Goal: Transaction & Acquisition: Purchase product/service

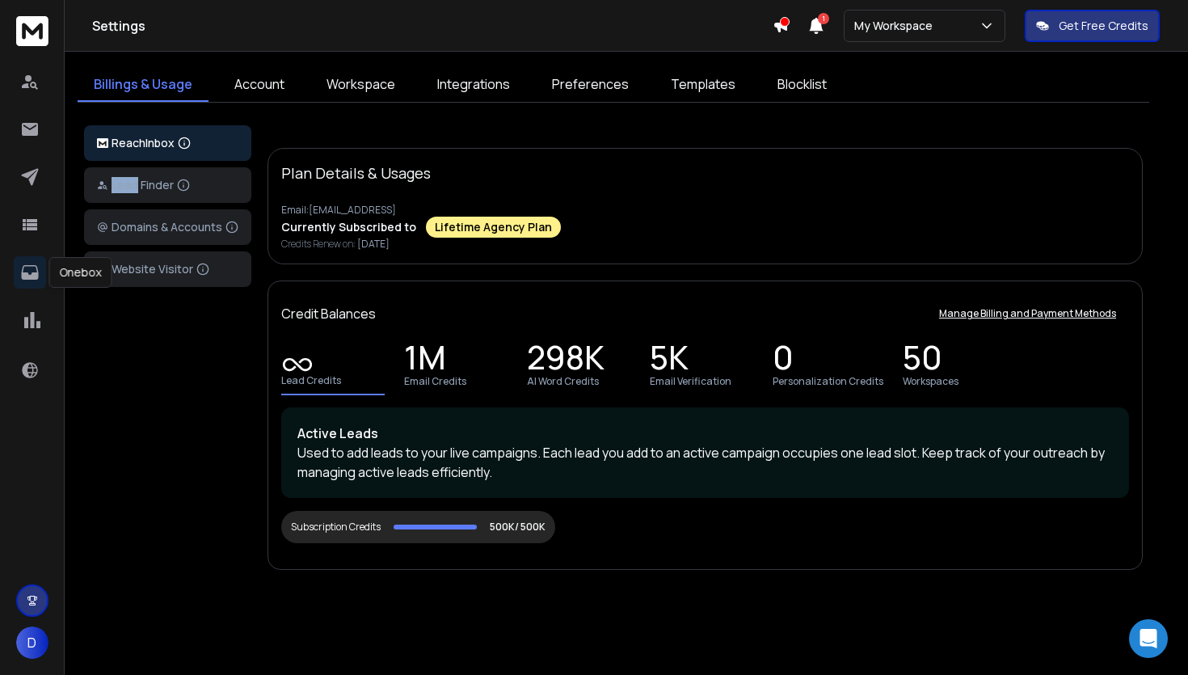
click at [15, 276] on link at bounding box center [30, 272] width 32 height 32
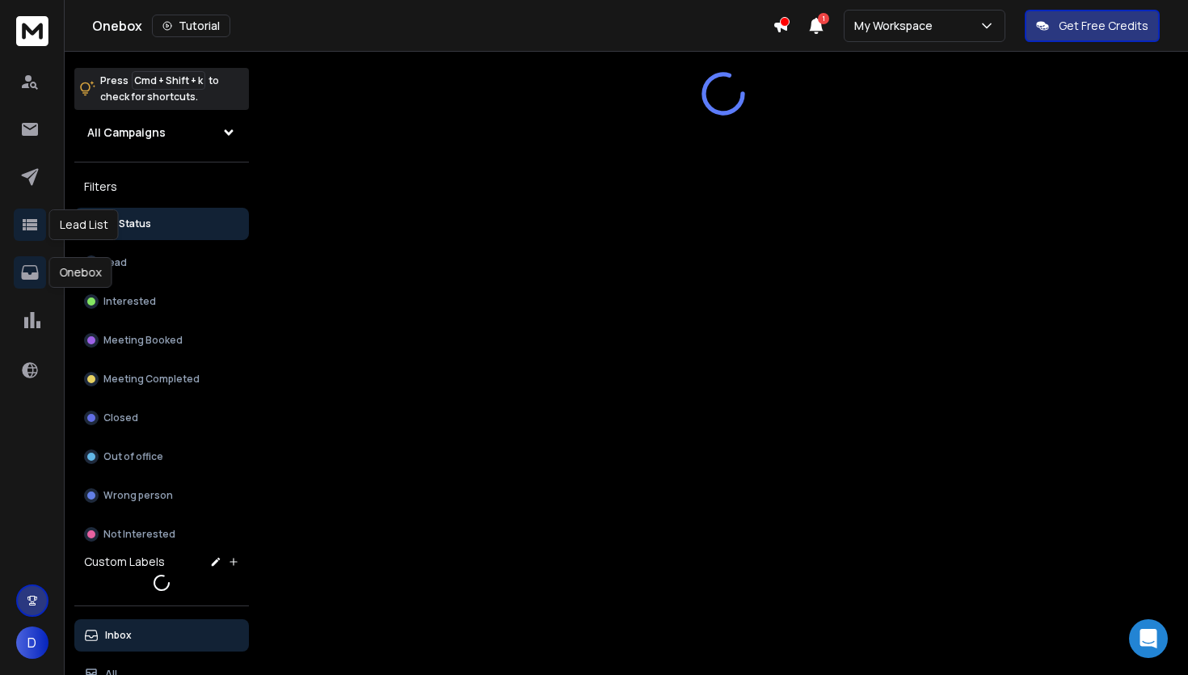
click at [29, 222] on icon at bounding box center [29, 224] width 19 height 19
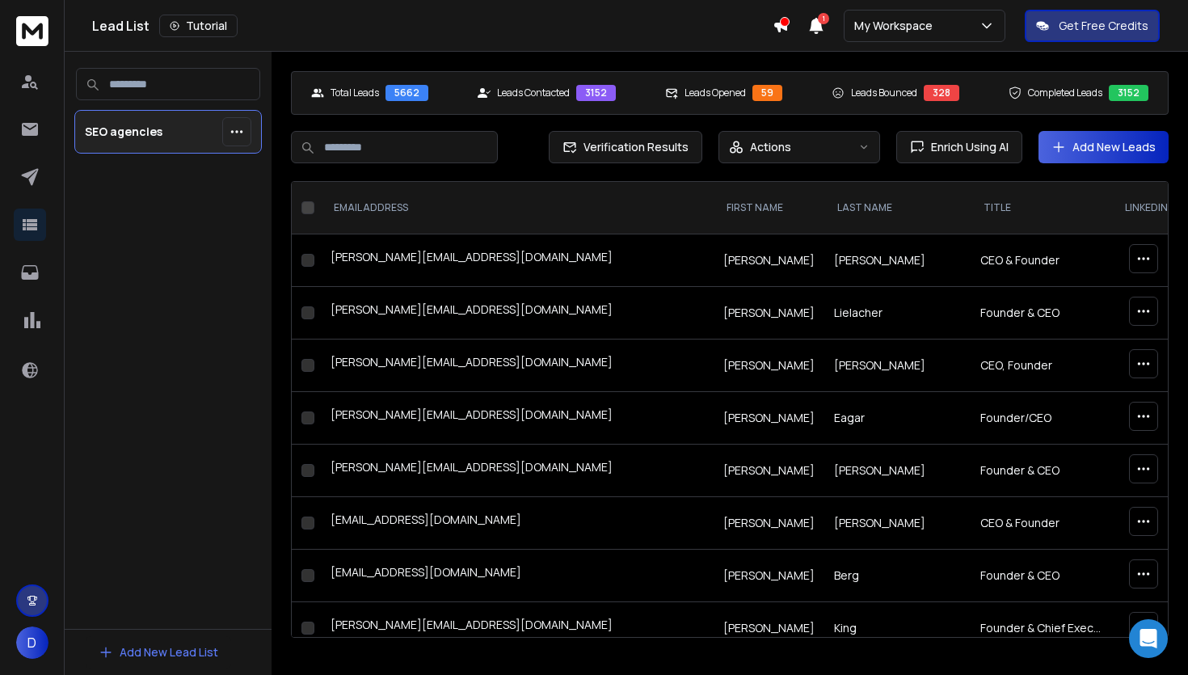
click at [175, 651] on button "Add New Lead List" at bounding box center [158, 652] width 145 height 32
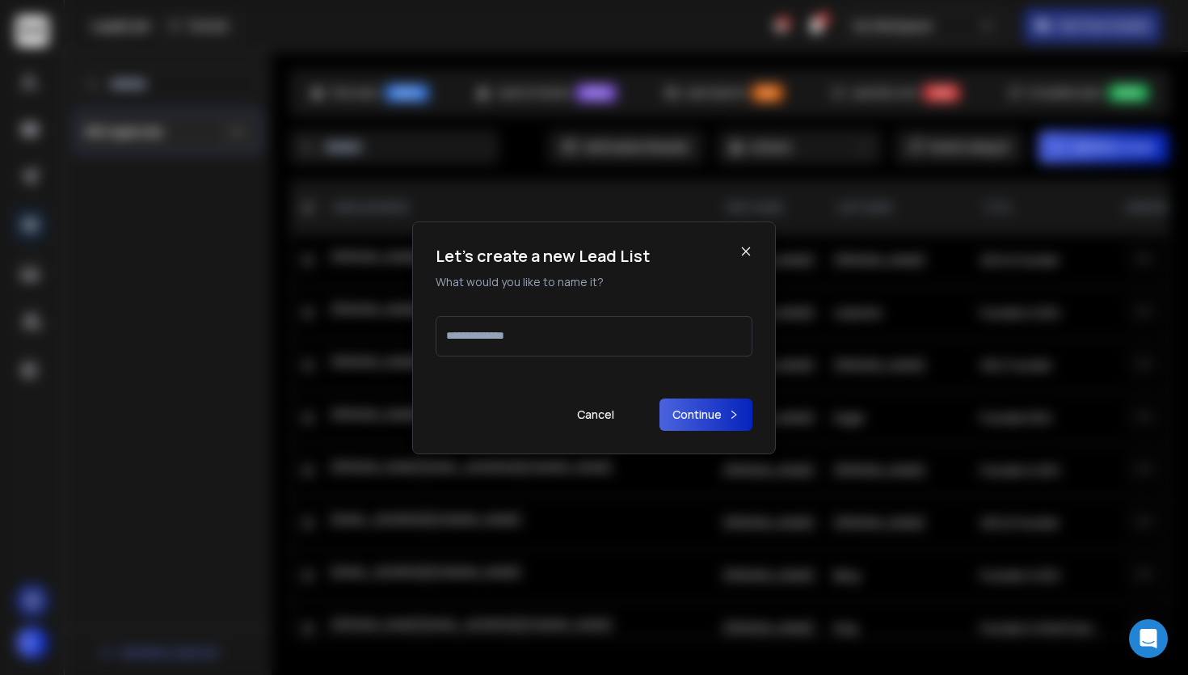
click at [540, 340] on input at bounding box center [594, 336] width 317 height 40
type input "**********"
click at [719, 422] on button "Continue" at bounding box center [705, 414] width 93 height 32
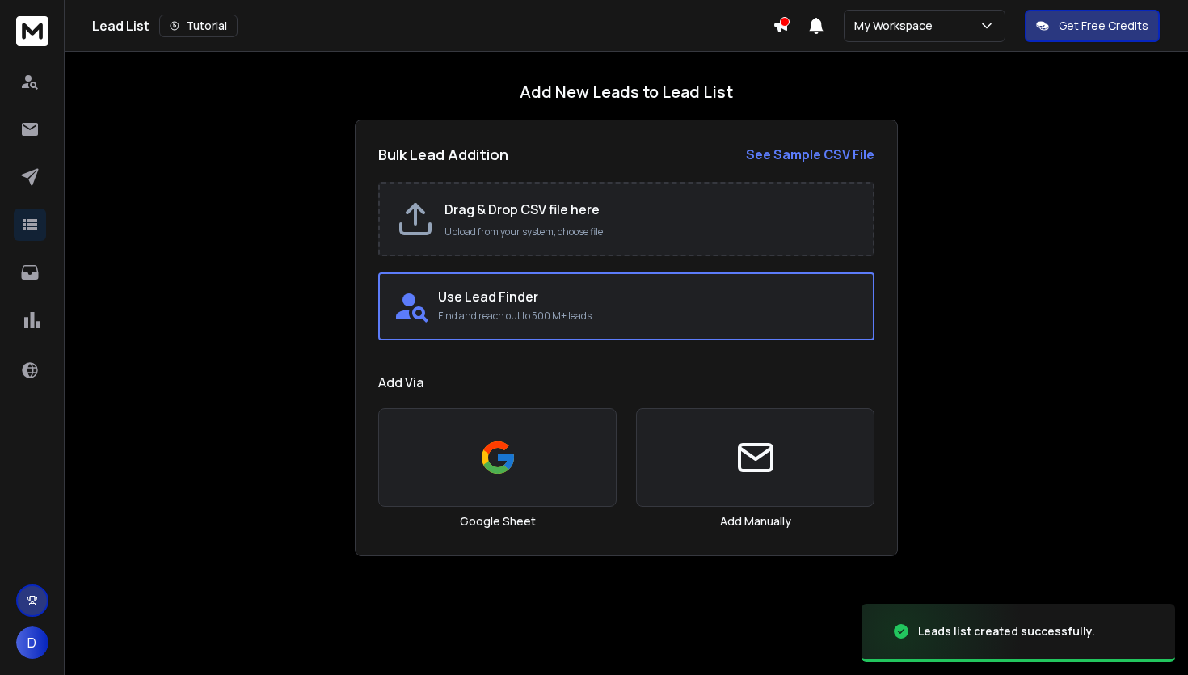
click at [537, 300] on h2 "Use Lead Finder" at bounding box center [649, 296] width 422 height 19
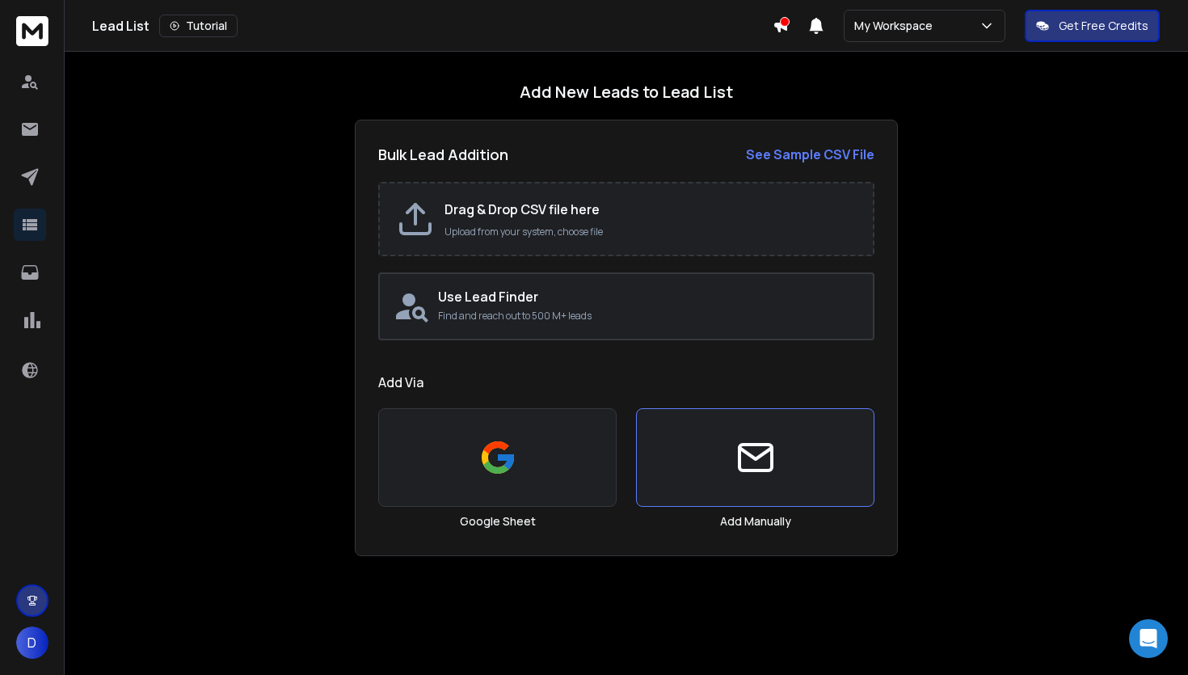
click at [748, 436] on div at bounding box center [755, 457] width 40 height 45
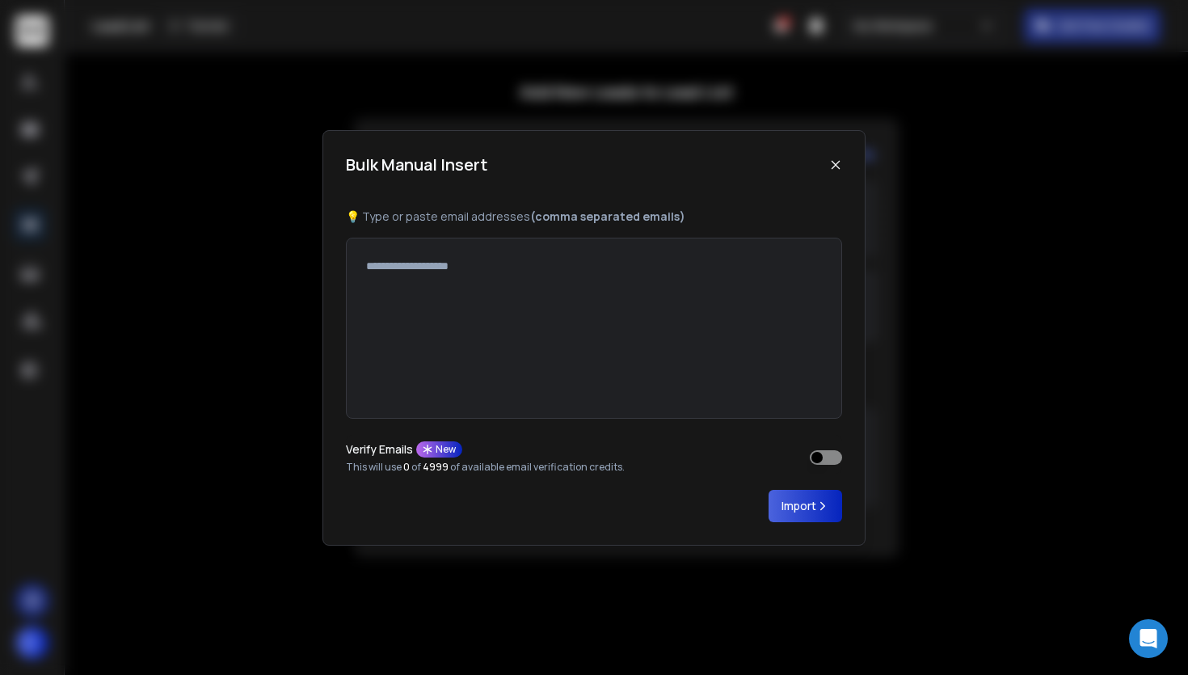
click at [510, 366] on textarea at bounding box center [594, 328] width 496 height 181
click at [831, 457] on button "Verify Emails New This will use 0 of 4999 of available email verification credi…" at bounding box center [826, 457] width 32 height 15
click at [838, 166] on icon at bounding box center [836, 164] width 9 height 9
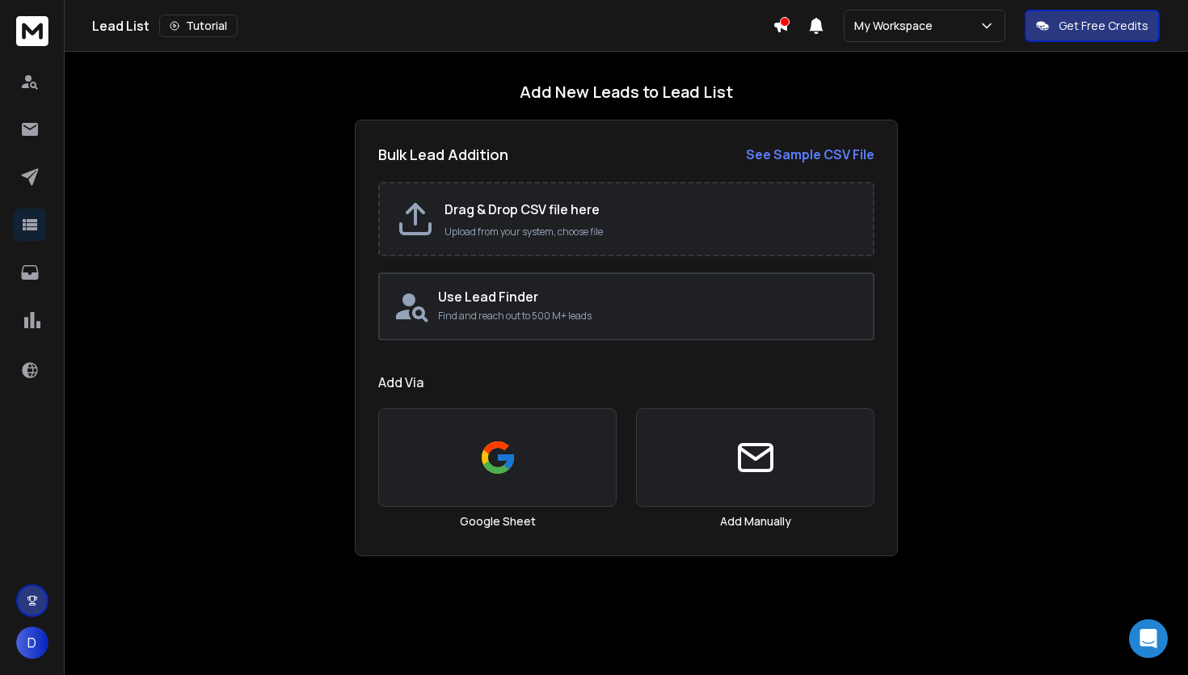
click at [643, 102] on h1 "Add New Leads to Lead List" at bounding box center [626, 92] width 213 height 23
click at [331, 134] on div "Add New Leads to Lead List Bulk Lead Addition See Sample CSV File Drag & Drop C…" at bounding box center [626, 318] width 1123 height 475
click at [26, 129] on icon at bounding box center [30, 129] width 16 height 13
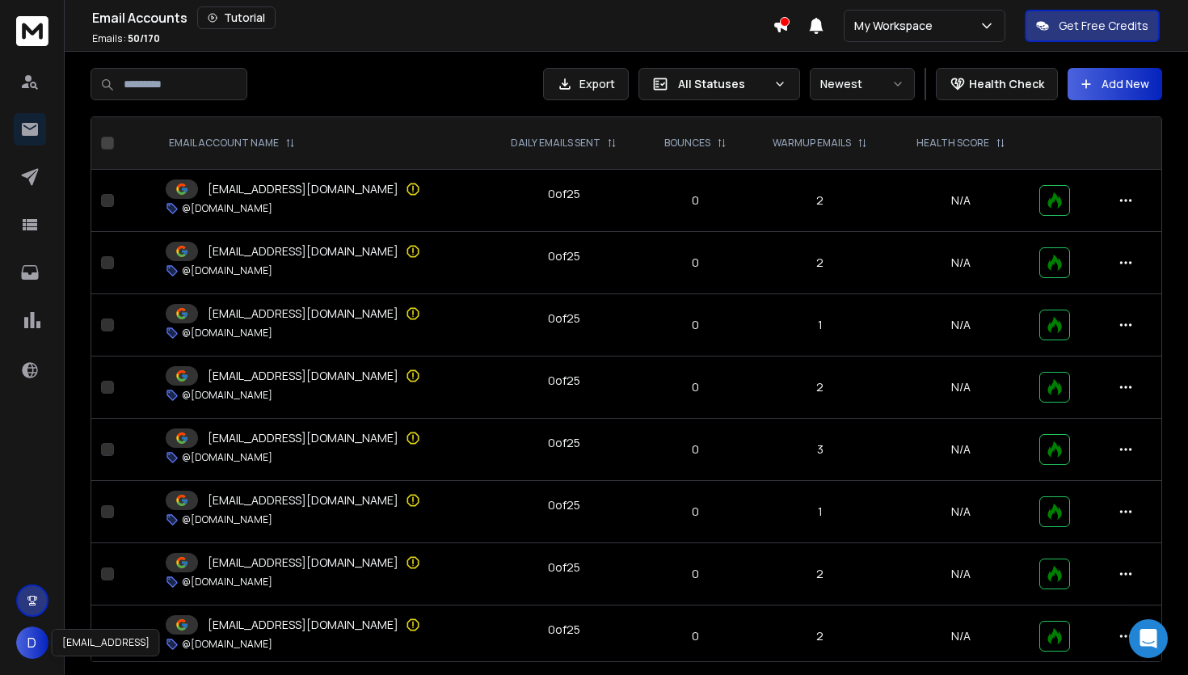
click at [36, 646] on span "D" at bounding box center [32, 642] width 32 height 32
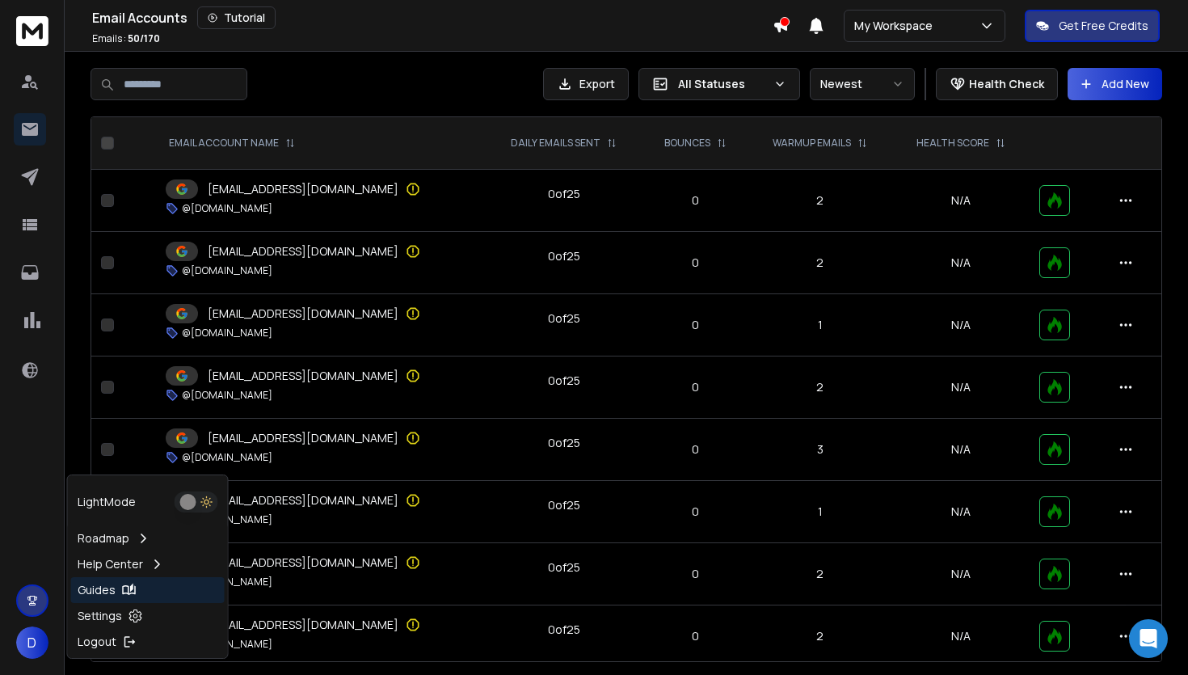
click at [134, 585] on icon at bounding box center [129, 590] width 15 height 15
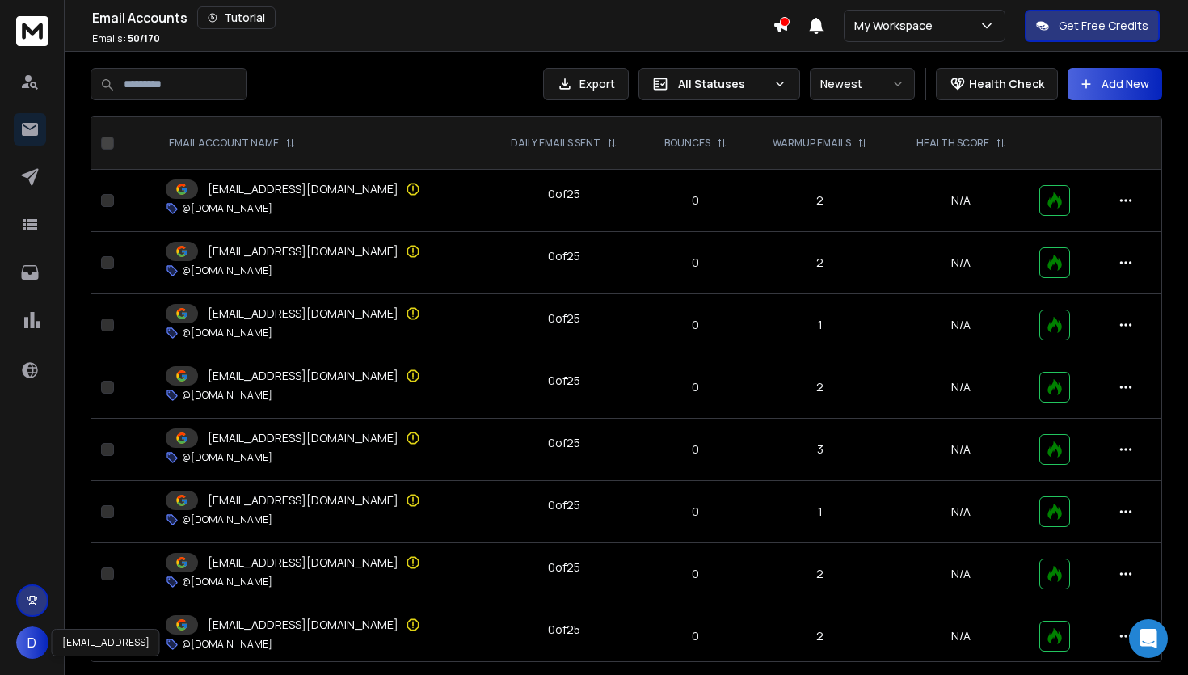
click at [34, 650] on span "D" at bounding box center [32, 642] width 32 height 32
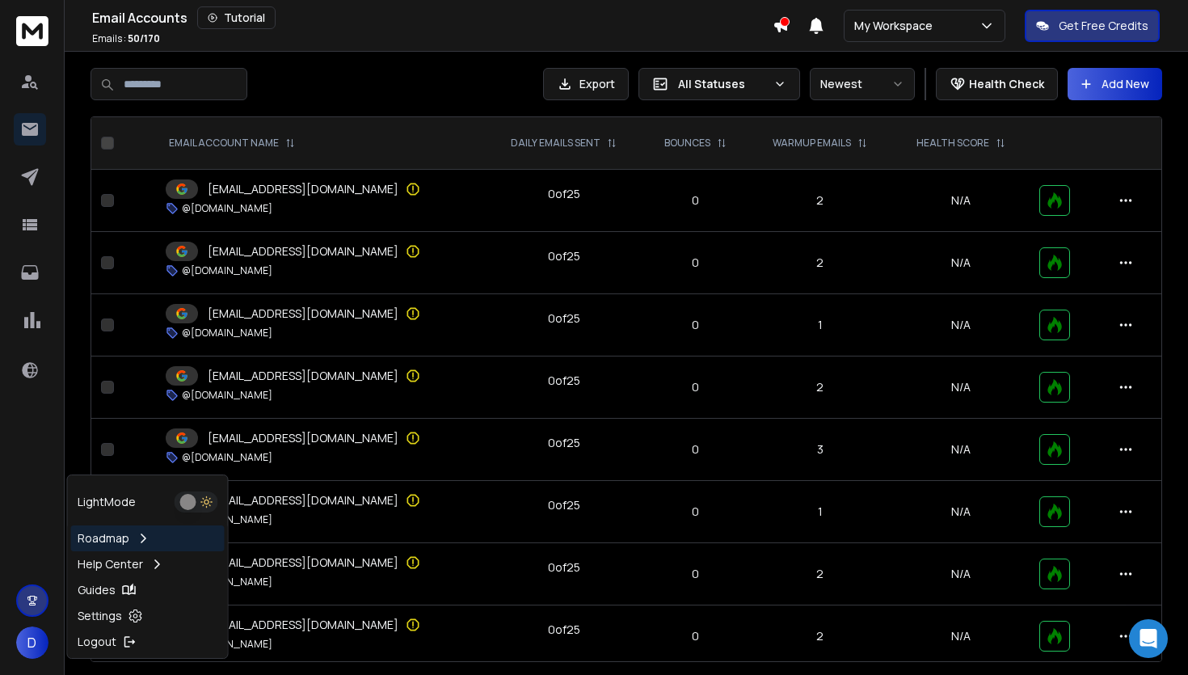
click at [403, 76] on div at bounding box center [312, 84] width 443 height 32
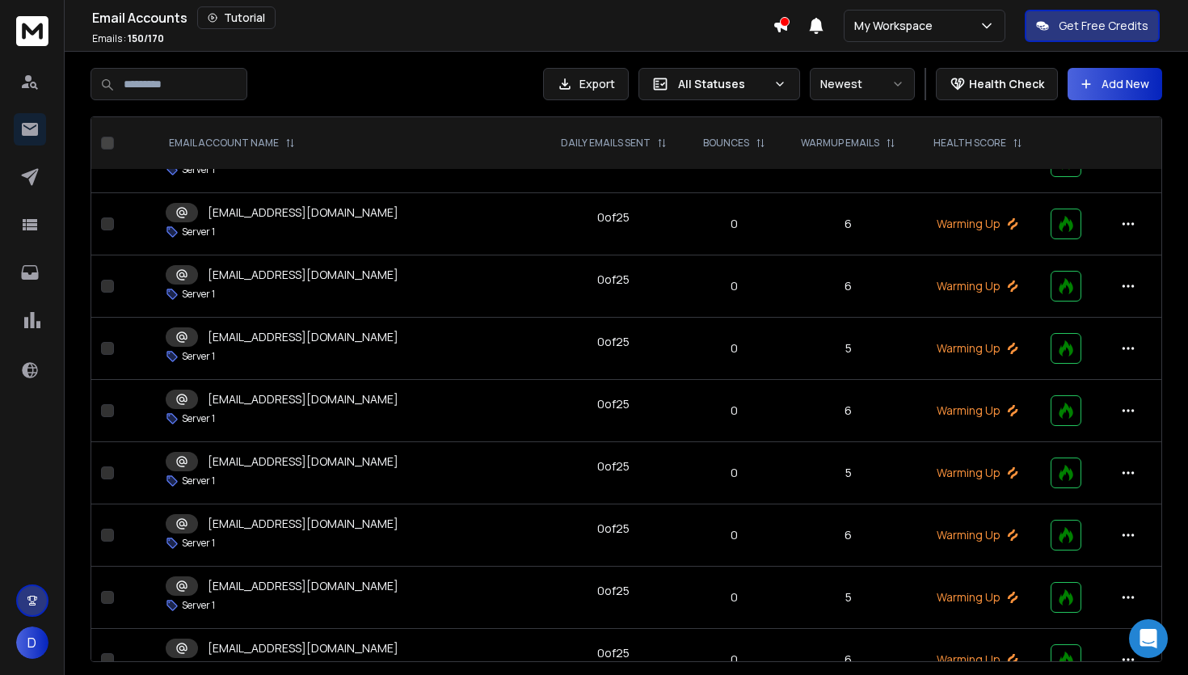
scroll to position [8881, 0]
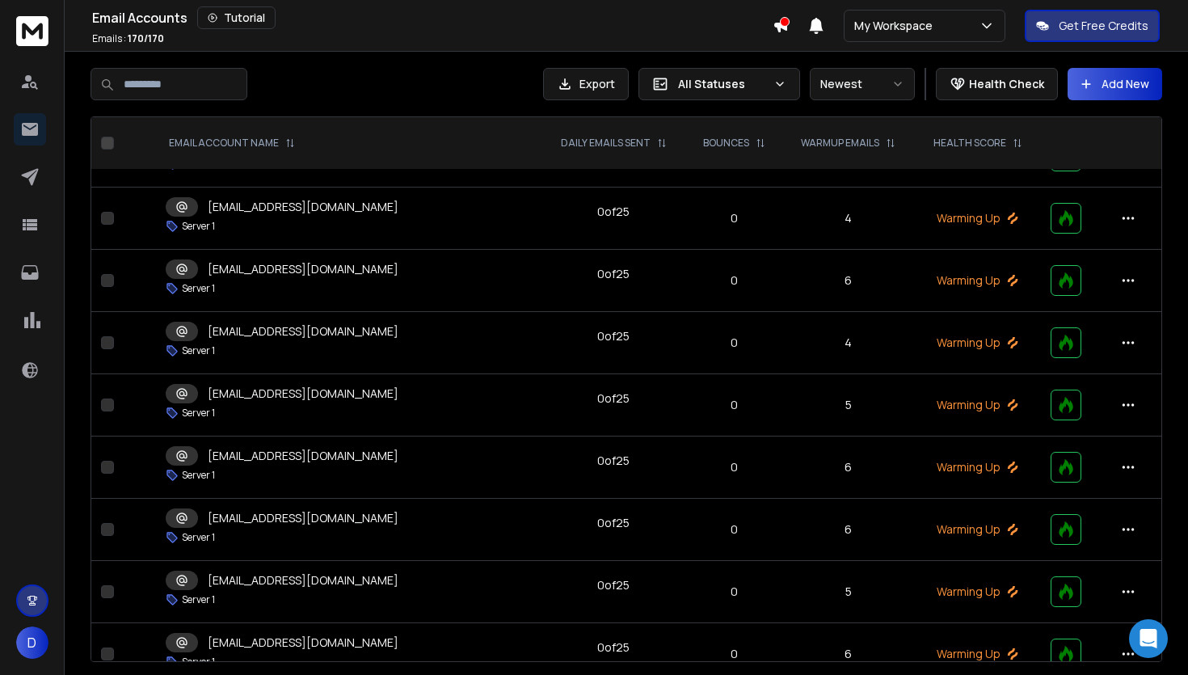
click at [32, 659] on div "D" at bounding box center [32, 337] width 65 height 675
click at [31, 653] on span "D" at bounding box center [32, 642] width 32 height 32
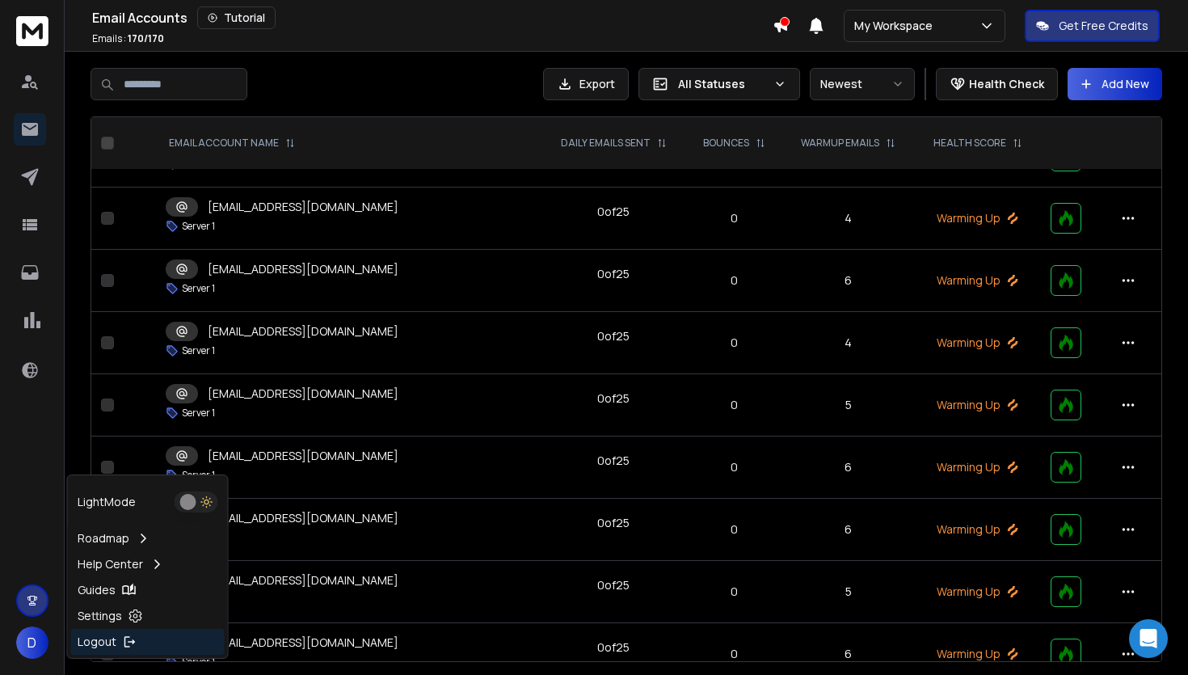
click at [96, 644] on p "Logout" at bounding box center [97, 642] width 39 height 16
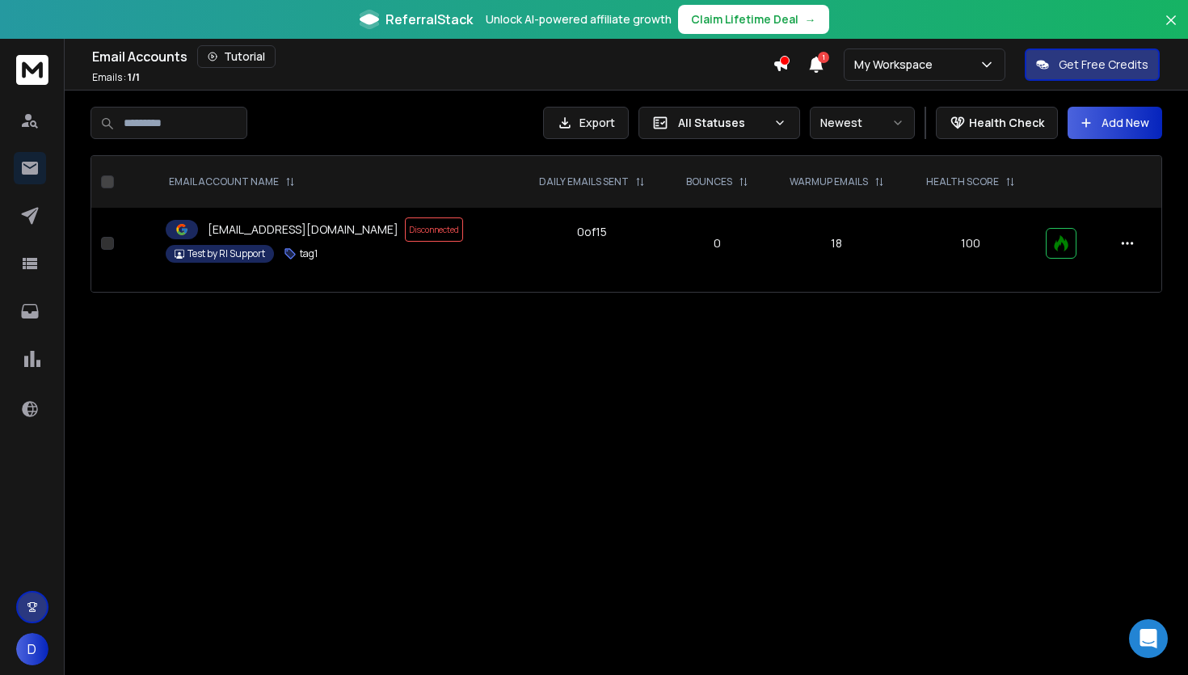
click at [1175, 19] on icon "Close banner" at bounding box center [1171, 20] width 15 height 15
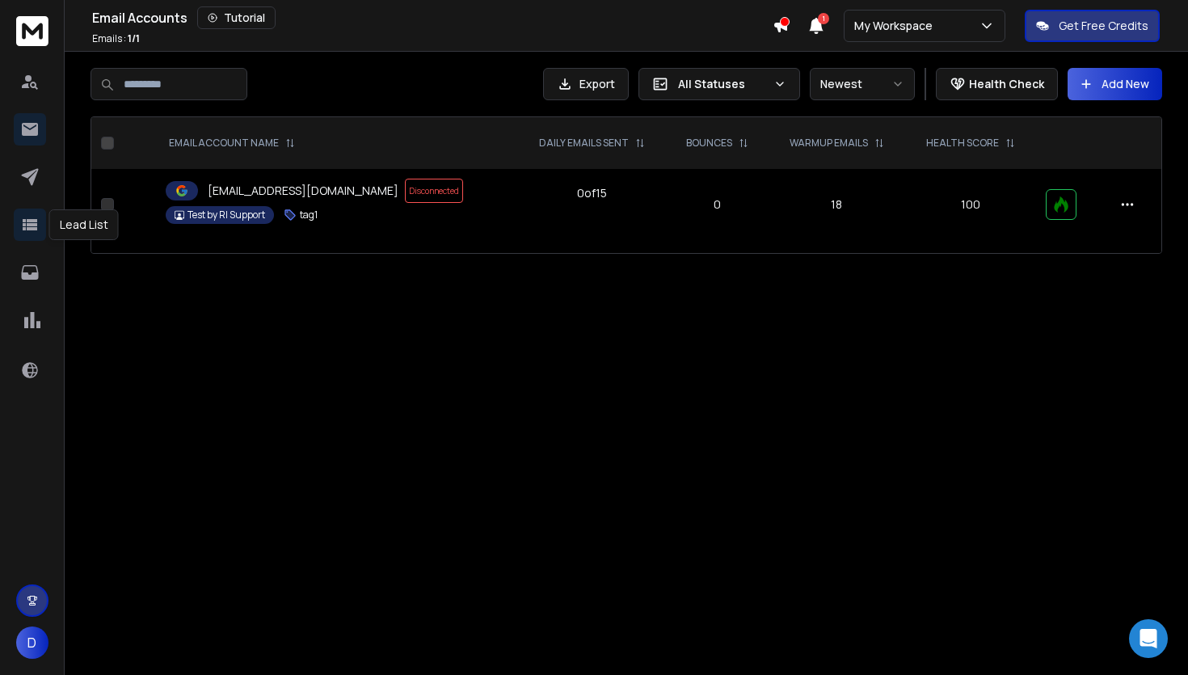
click at [27, 237] on link at bounding box center [30, 225] width 32 height 32
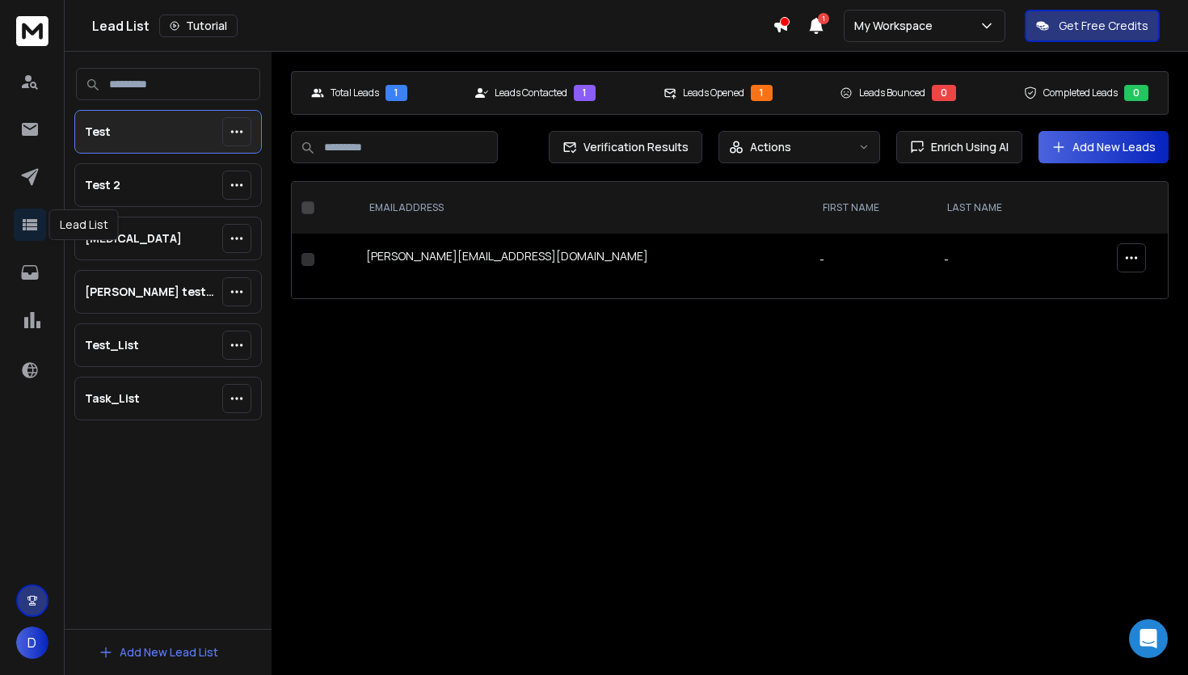
click at [30, 225] on icon at bounding box center [30, 224] width 15 height 11
click at [178, 655] on button "Add New Lead List" at bounding box center [158, 652] width 145 height 32
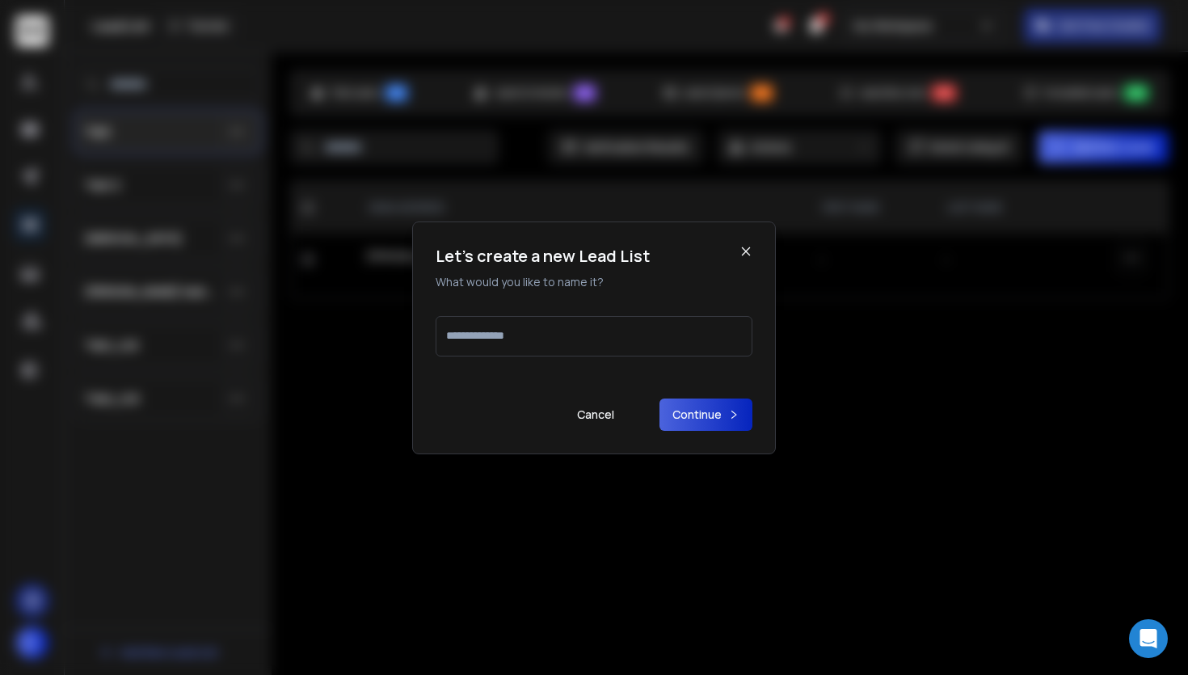
click at [750, 251] on icon at bounding box center [745, 251] width 13 height 13
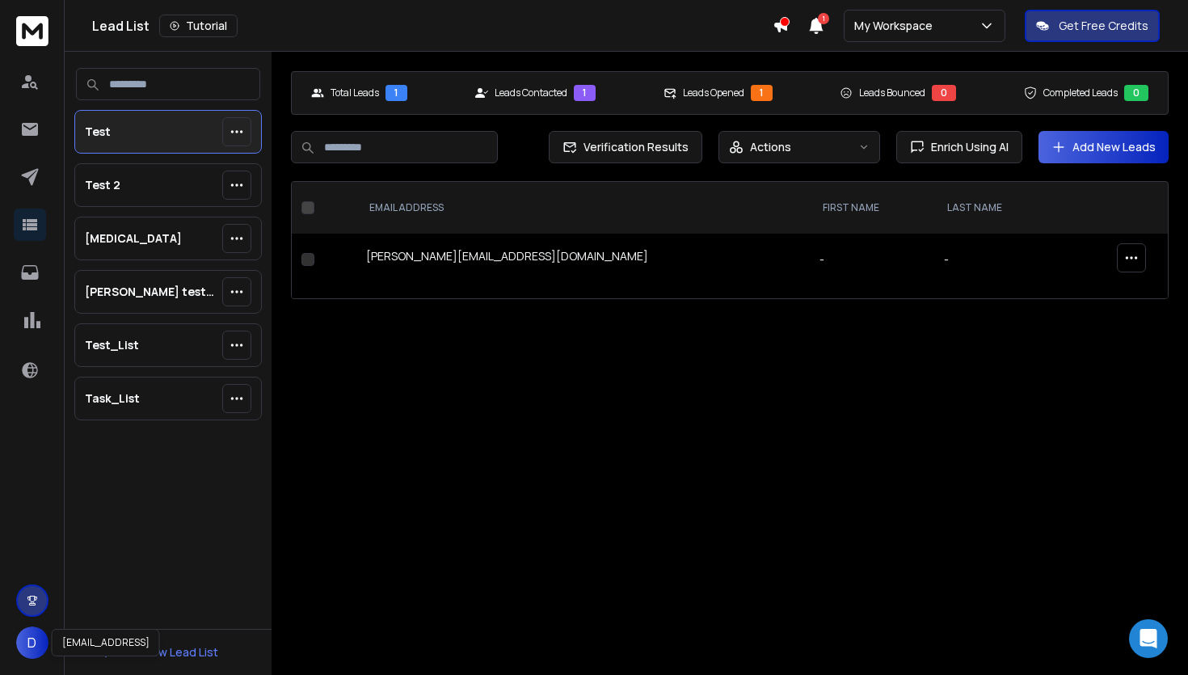
click at [29, 647] on span "D" at bounding box center [32, 642] width 32 height 32
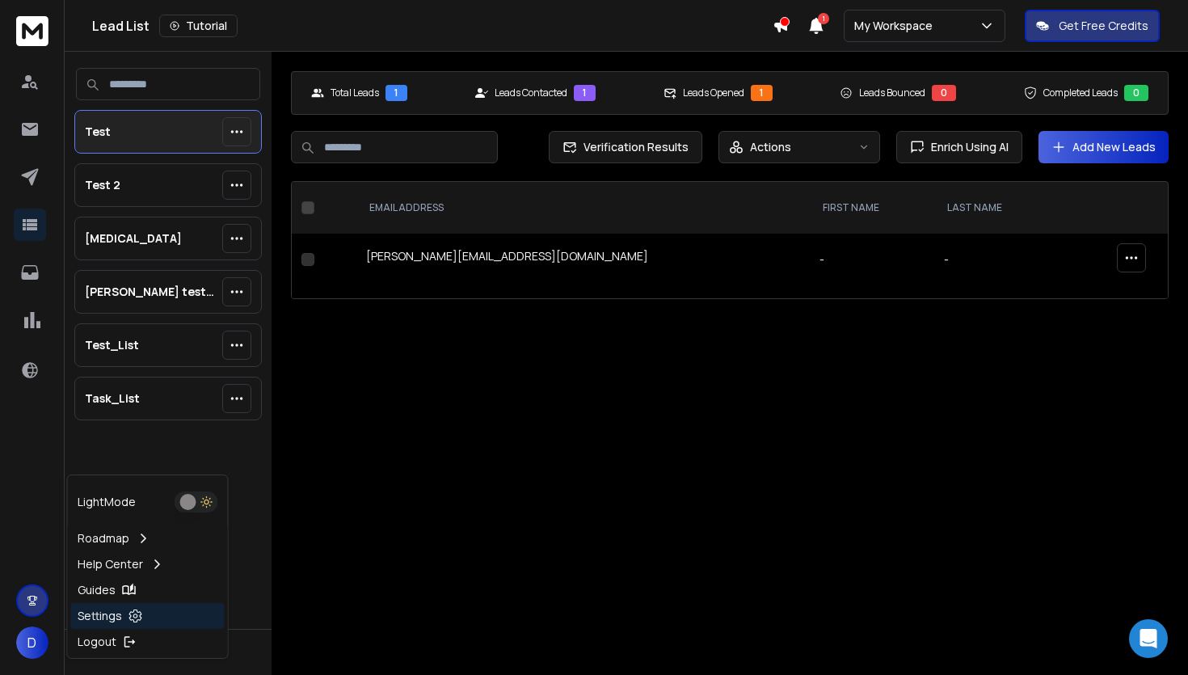
click at [121, 617] on div "Settings" at bounding box center [148, 616] width 154 height 26
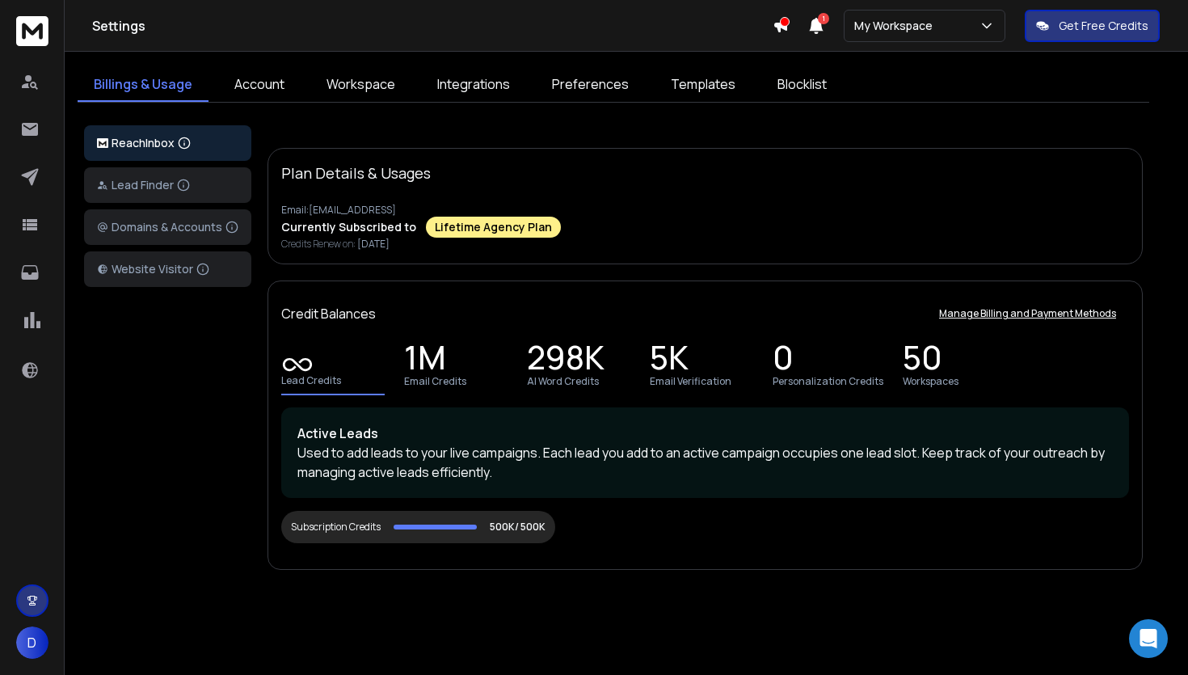
click at [205, 181] on button "Lead Finder" at bounding box center [167, 185] width 167 height 36
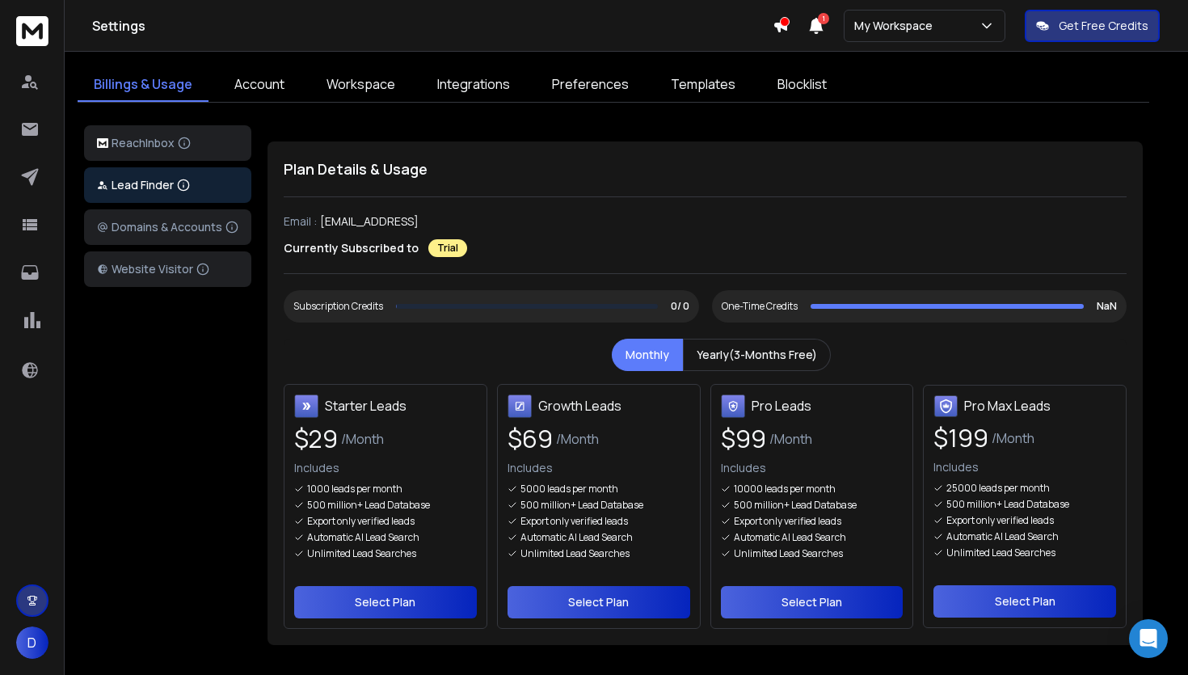
click at [415, 596] on button "Select Plan" at bounding box center [385, 602] width 183 height 32
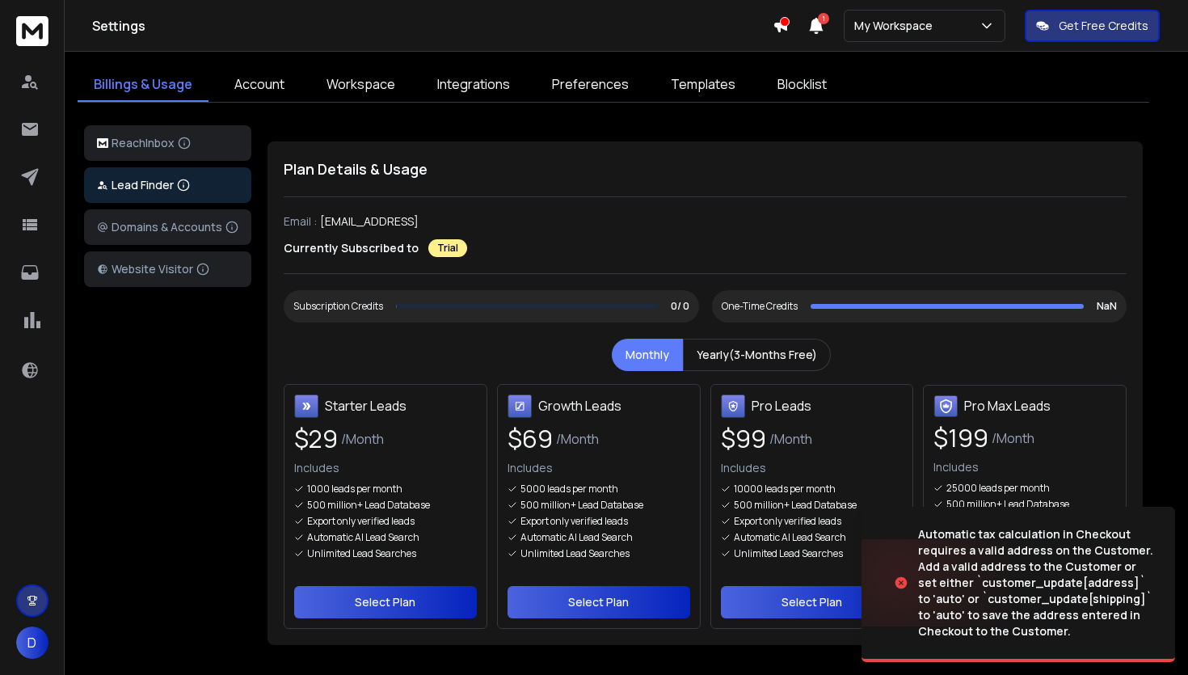
click at [418, 612] on button "Select Plan" at bounding box center [385, 602] width 183 height 32
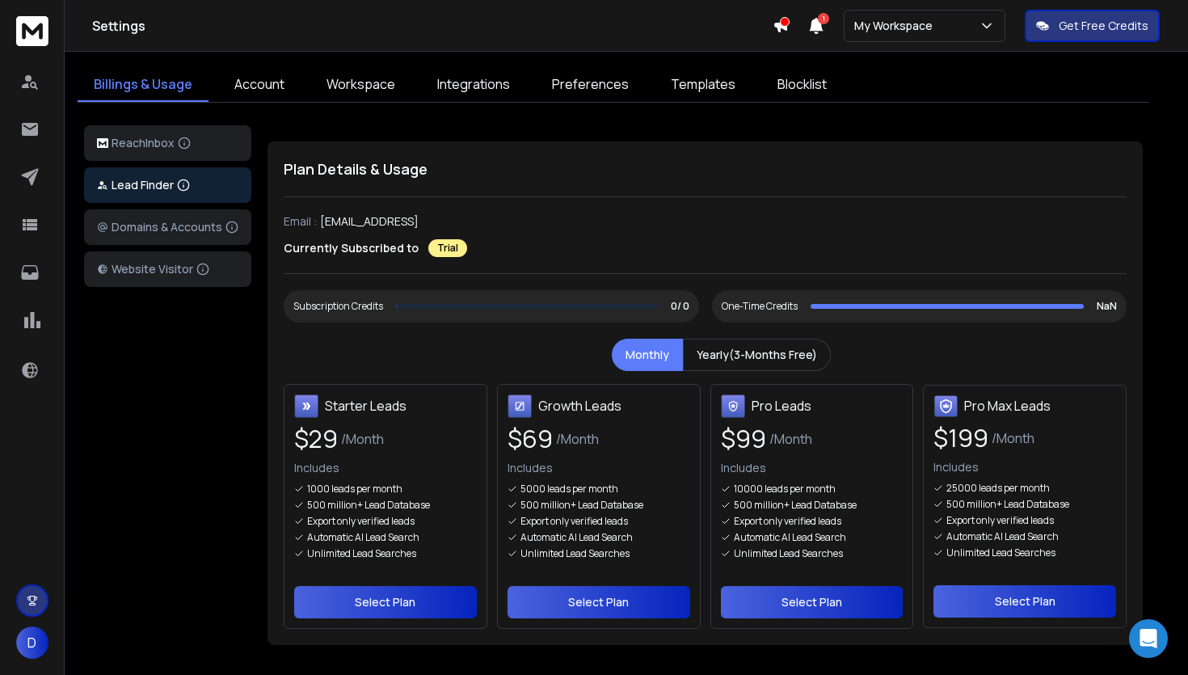
click at [623, 595] on button "Select Plan" at bounding box center [599, 602] width 183 height 32
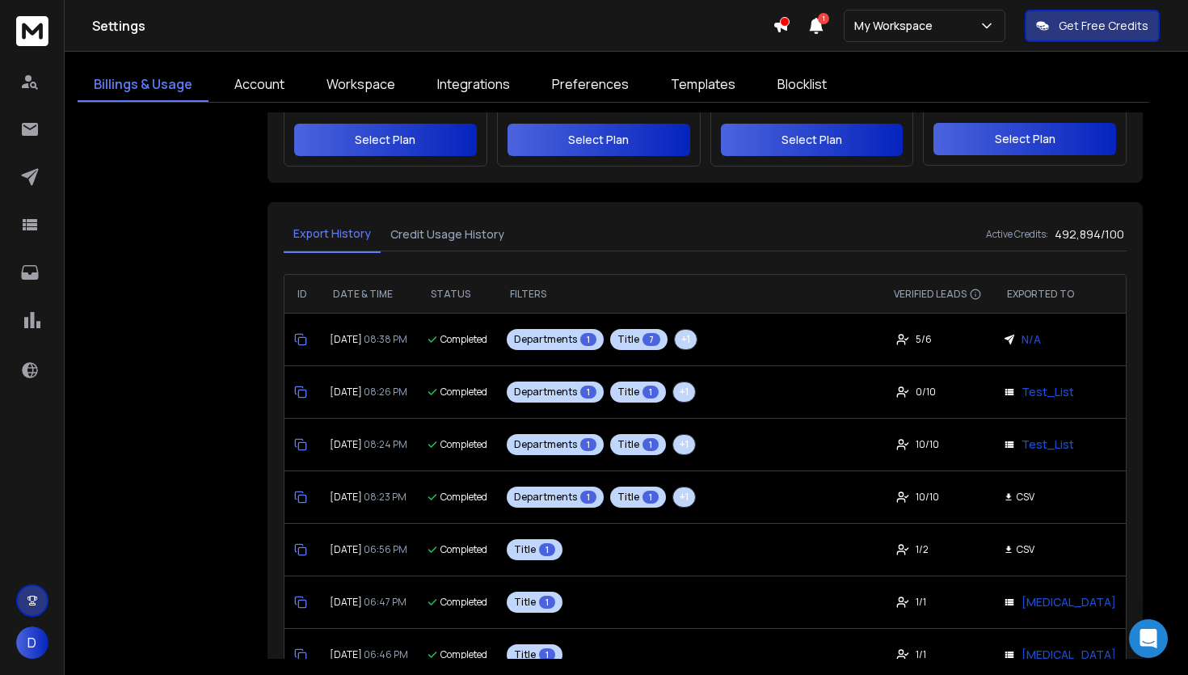
scroll to position [477, 0]
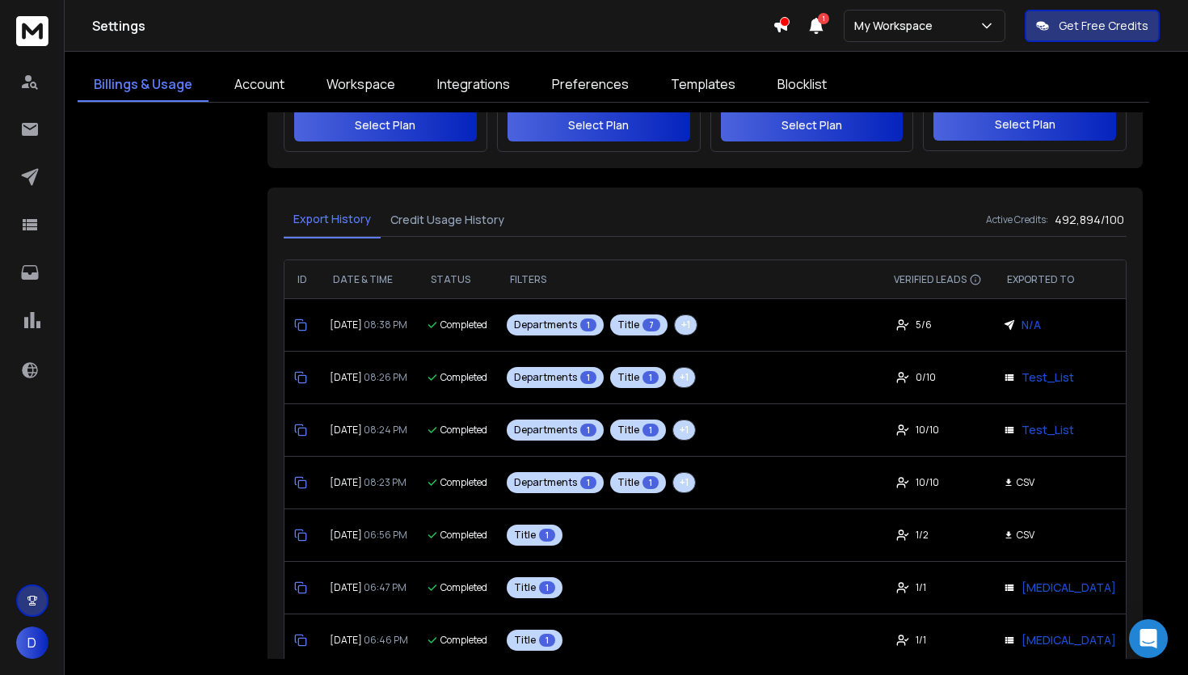
click at [477, 229] on button "Credit Usage History" at bounding box center [447, 220] width 133 height 36
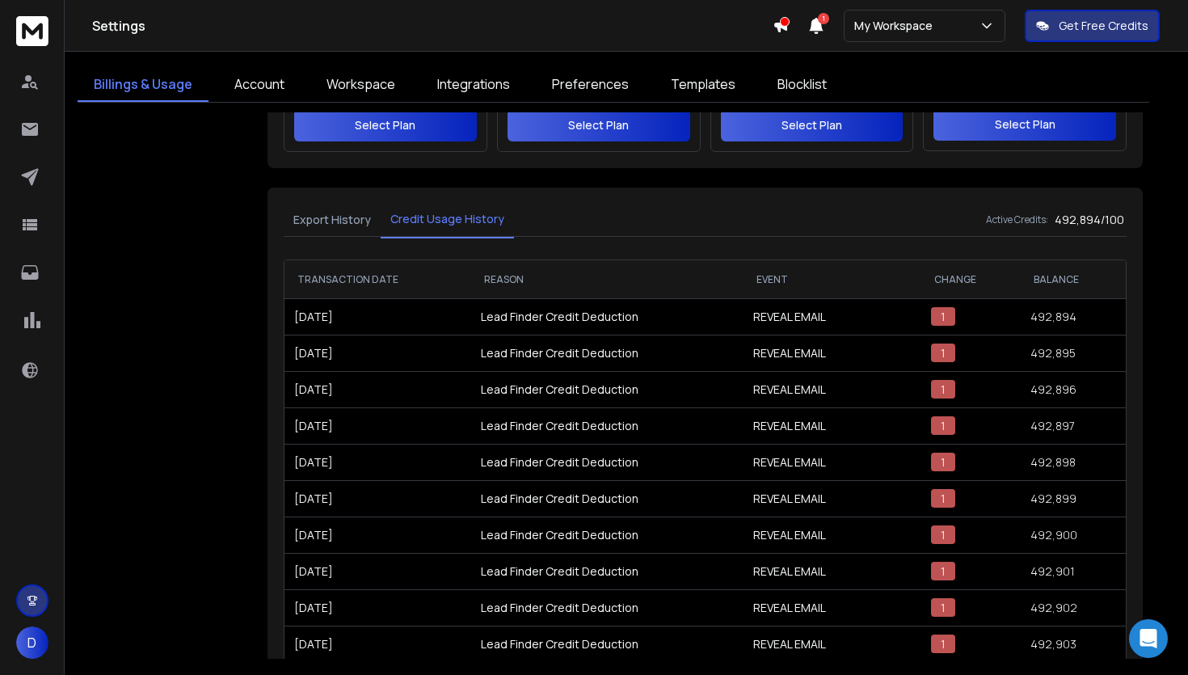
scroll to position [0, 0]
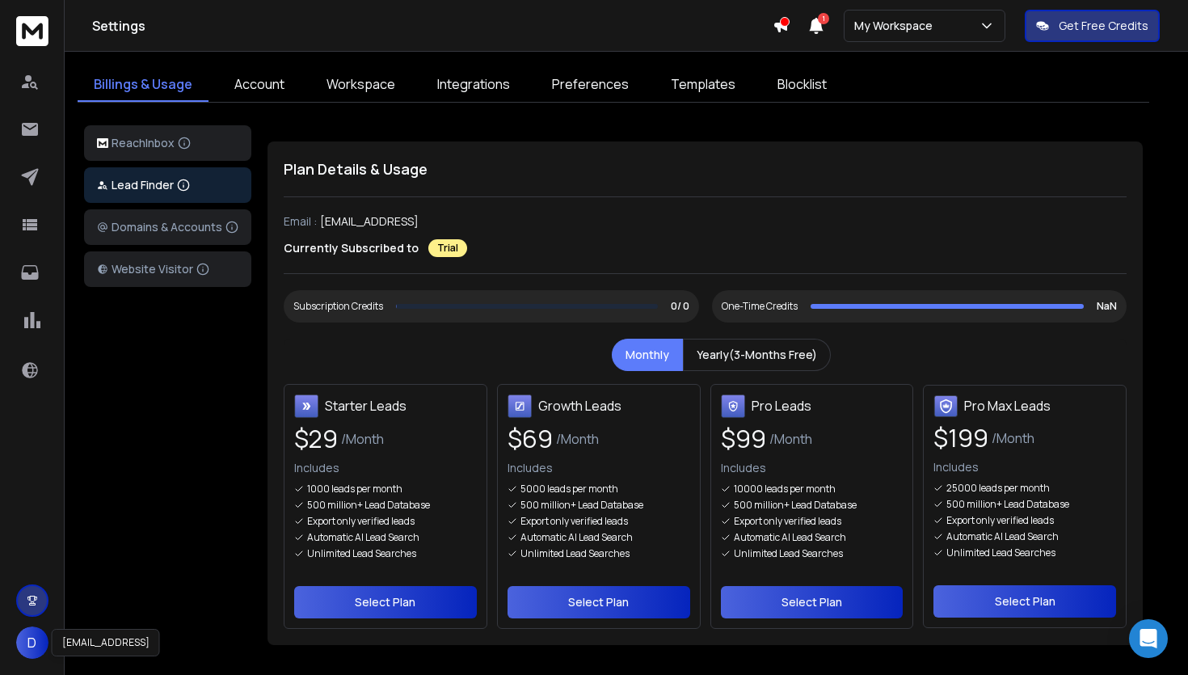
click at [32, 638] on span "D" at bounding box center [32, 642] width 32 height 32
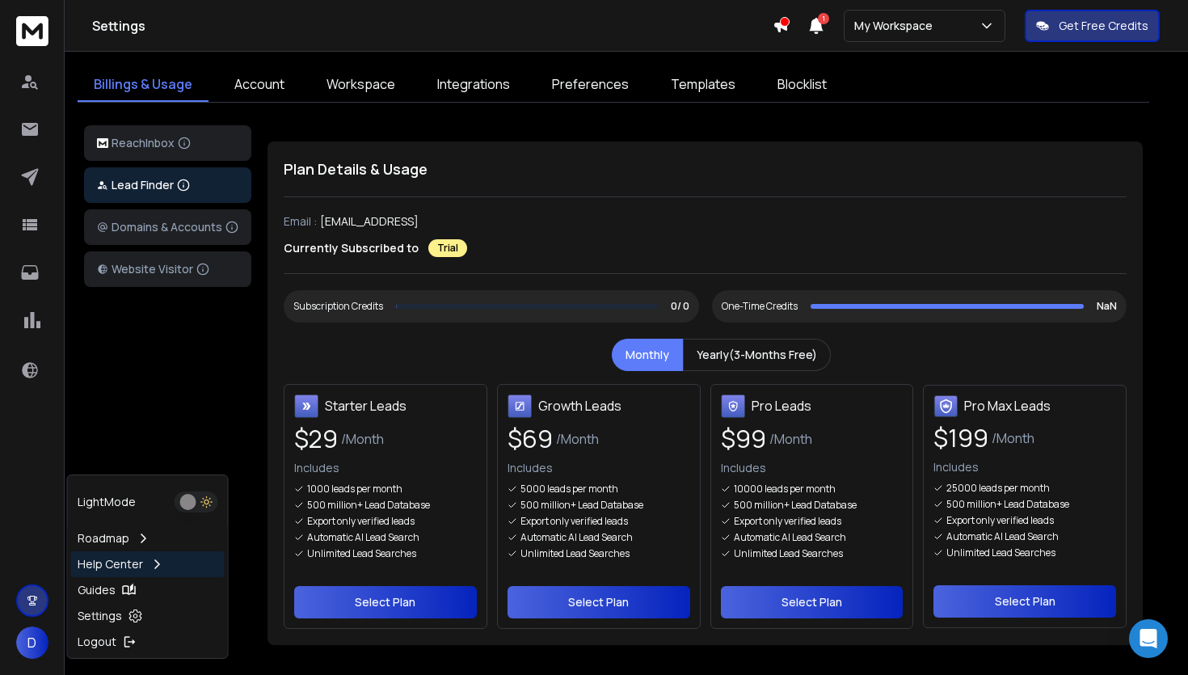
click at [125, 567] on p "Help Center" at bounding box center [110, 564] width 65 height 16
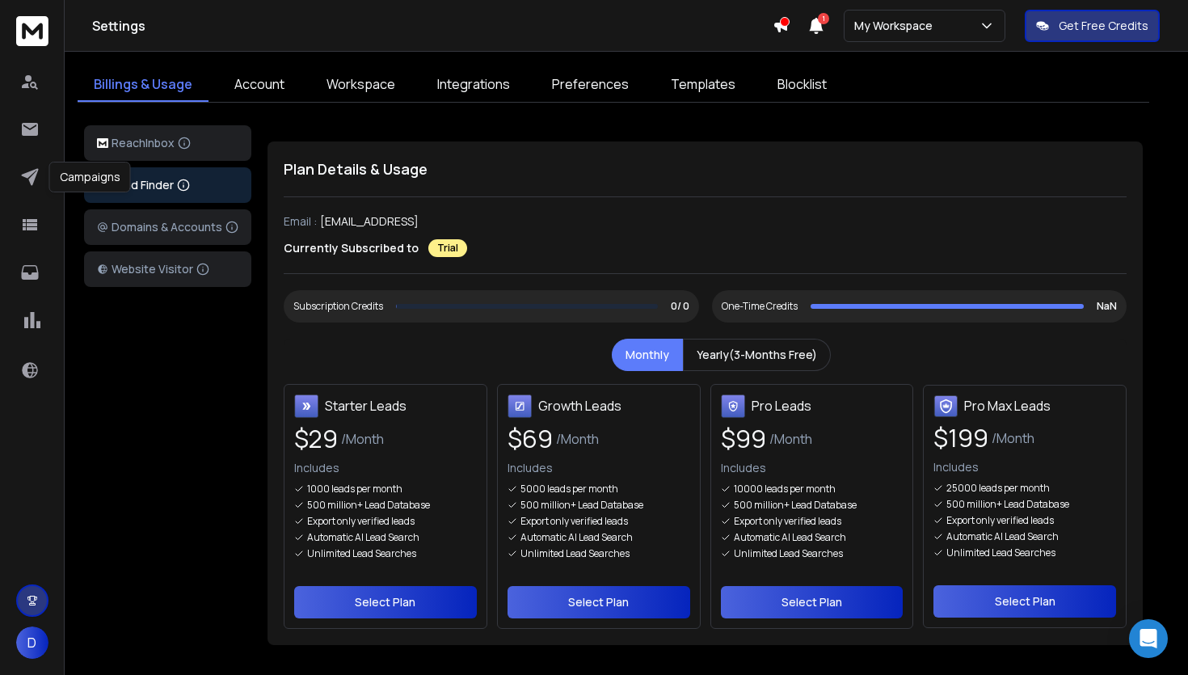
click at [45, 181] on div at bounding box center [32, 180] width 37 height 38
click at [30, 179] on icon at bounding box center [29, 177] width 17 height 17
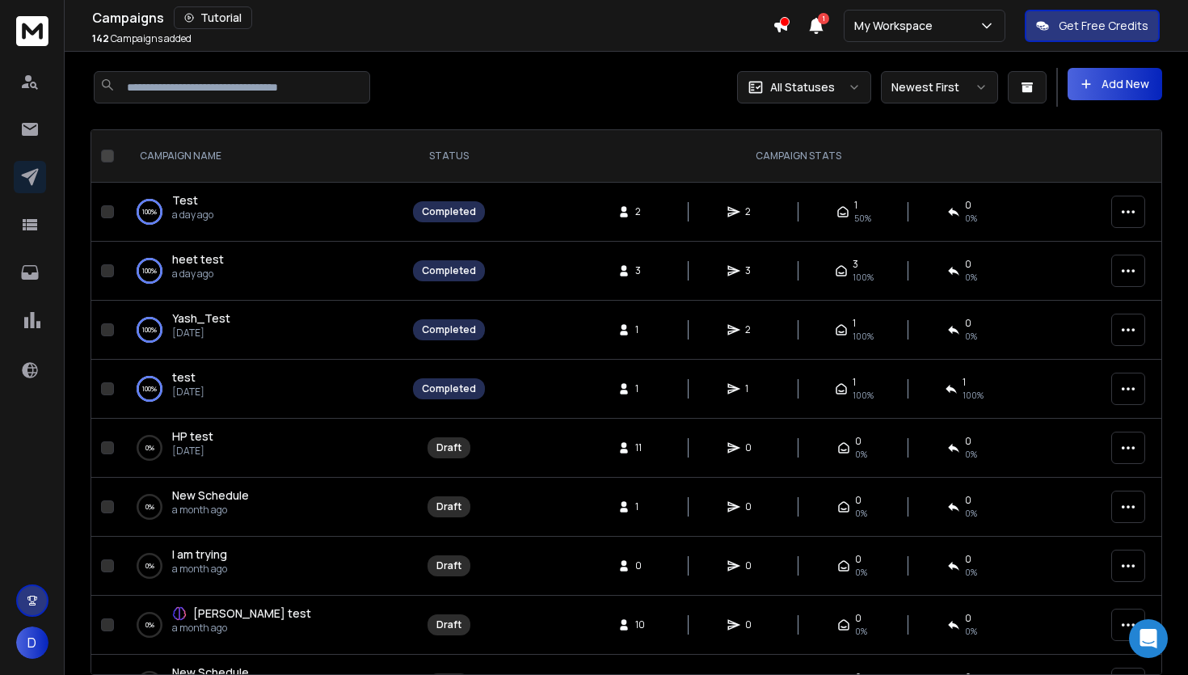
click at [213, 318] on span "Yash_Test" at bounding box center [201, 317] width 58 height 15
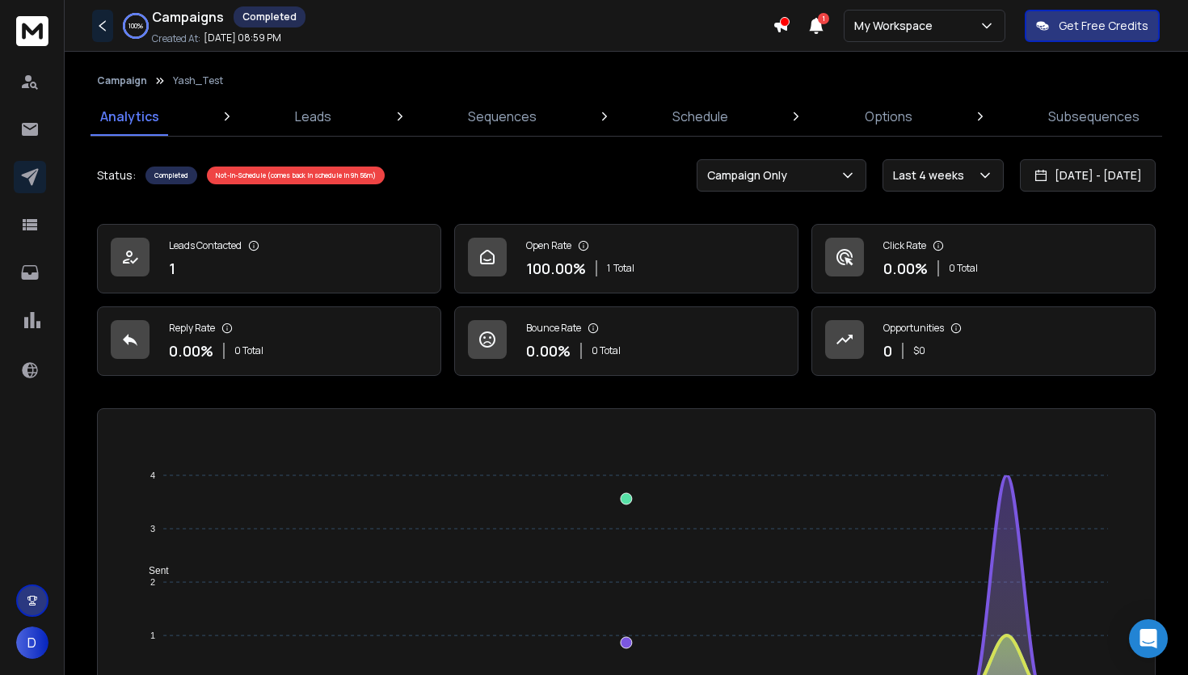
click at [108, 23] on icon at bounding box center [102, 26] width 15 height 15
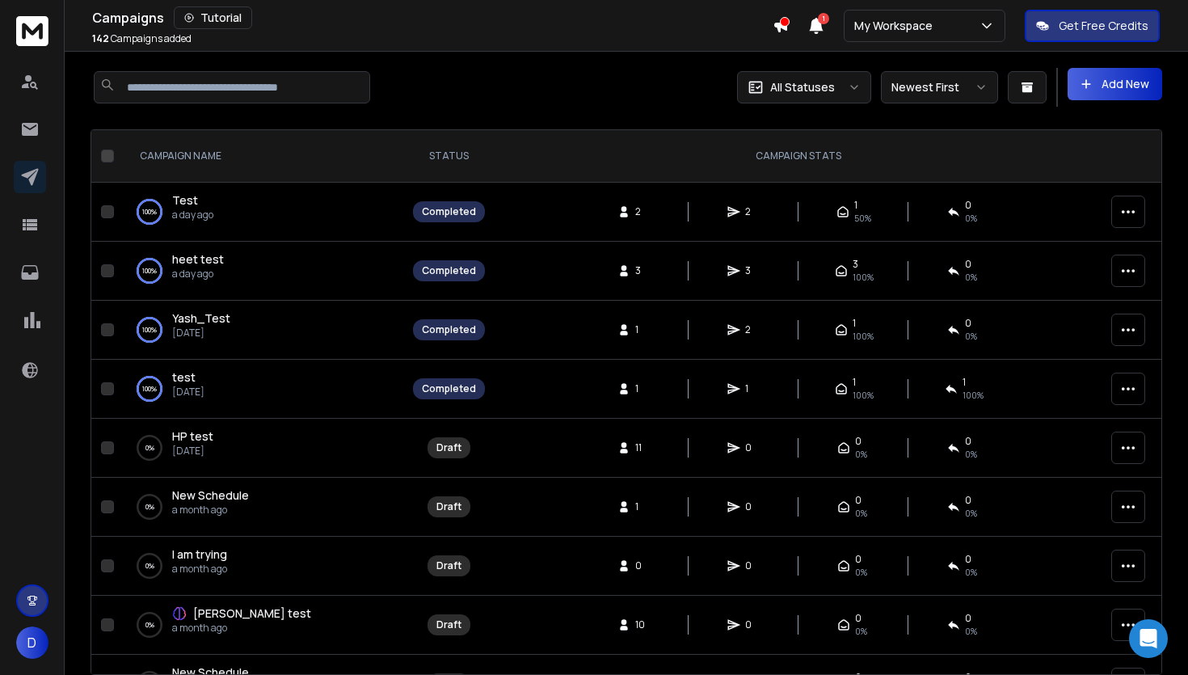
click at [263, 335] on div "100 % Yash_Test 4 days ago" at bounding box center [262, 329] width 251 height 39
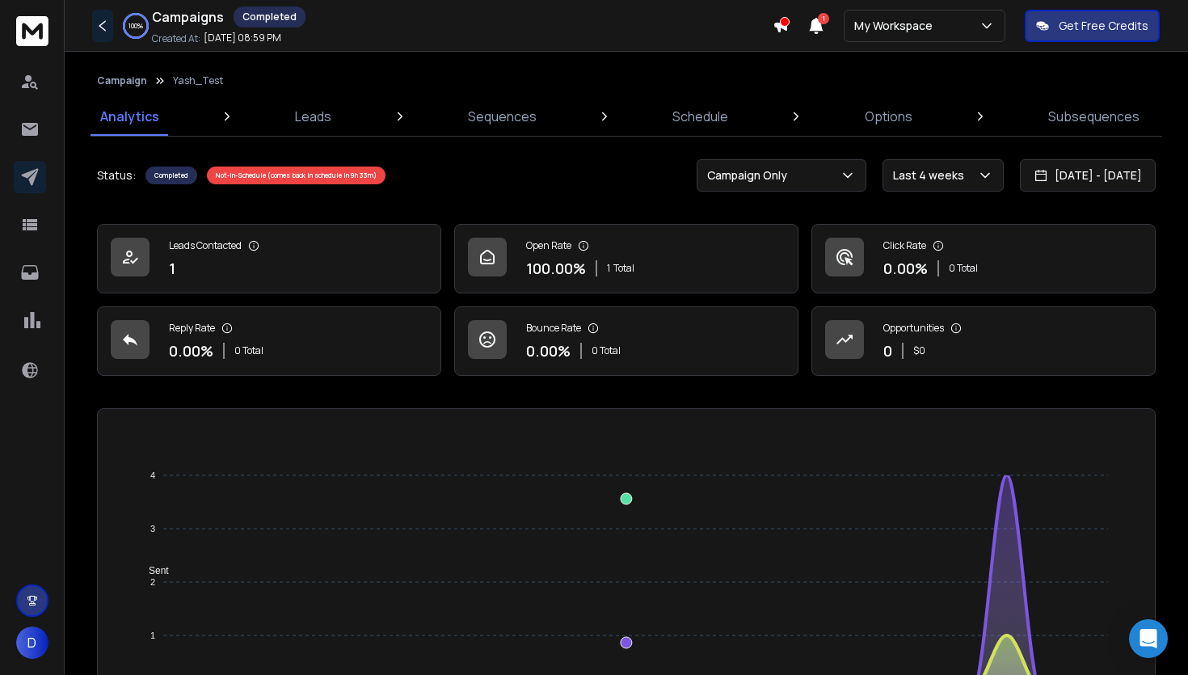
click at [104, 27] on icon at bounding box center [102, 26] width 15 height 15
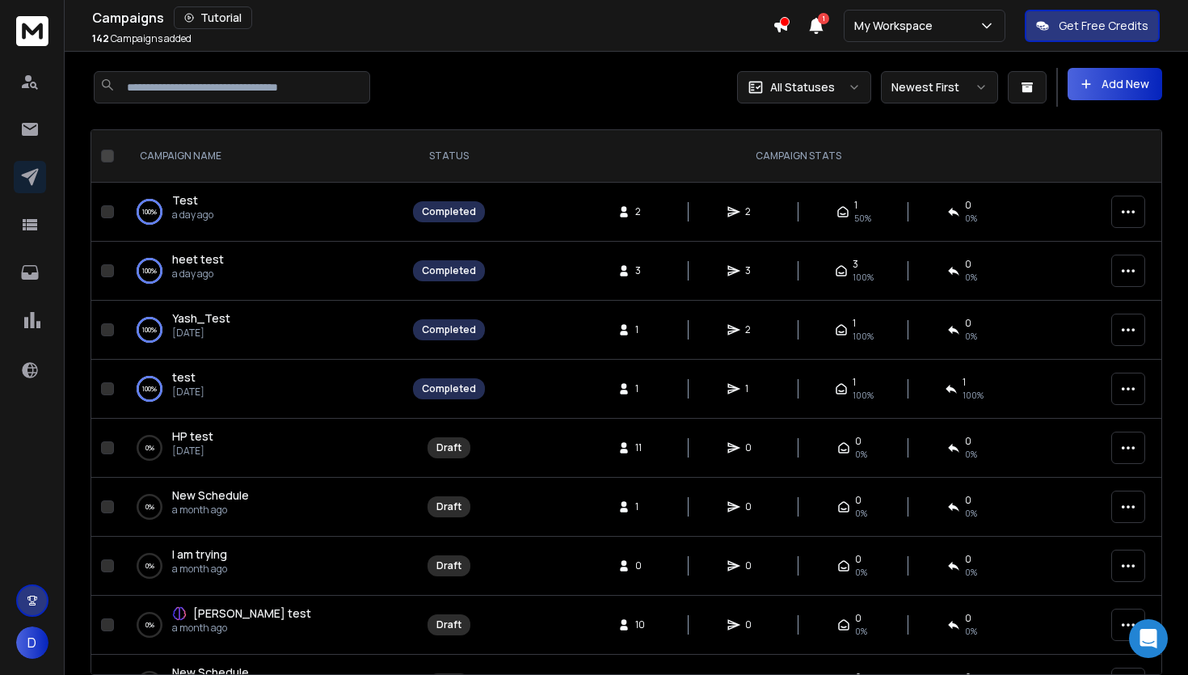
click at [202, 321] on span "Yash_Test" at bounding box center [201, 317] width 58 height 15
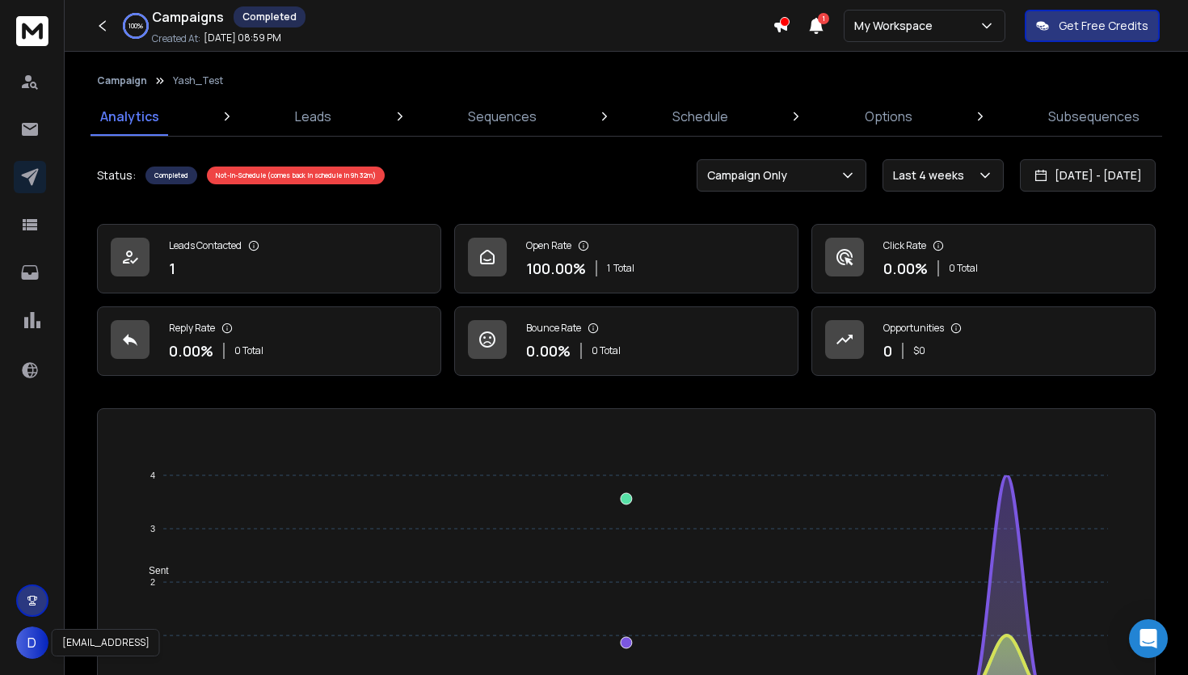
click at [40, 649] on span "D" at bounding box center [32, 642] width 32 height 32
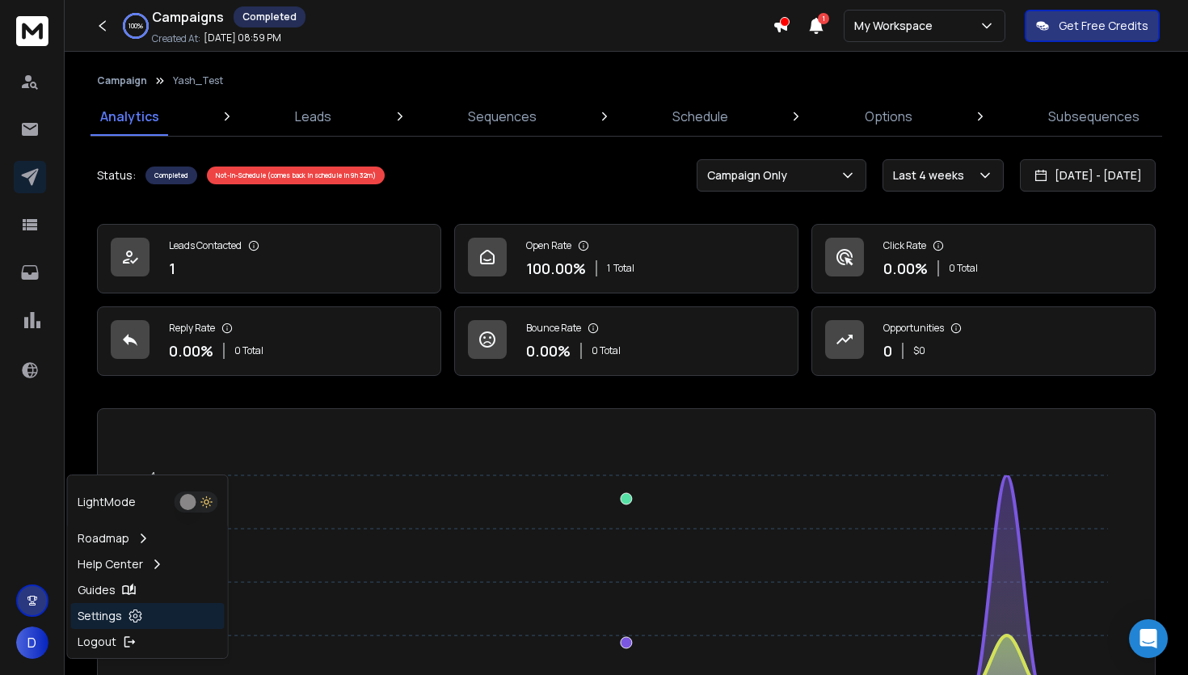
click at [139, 607] on div "Settings" at bounding box center [148, 616] width 154 height 26
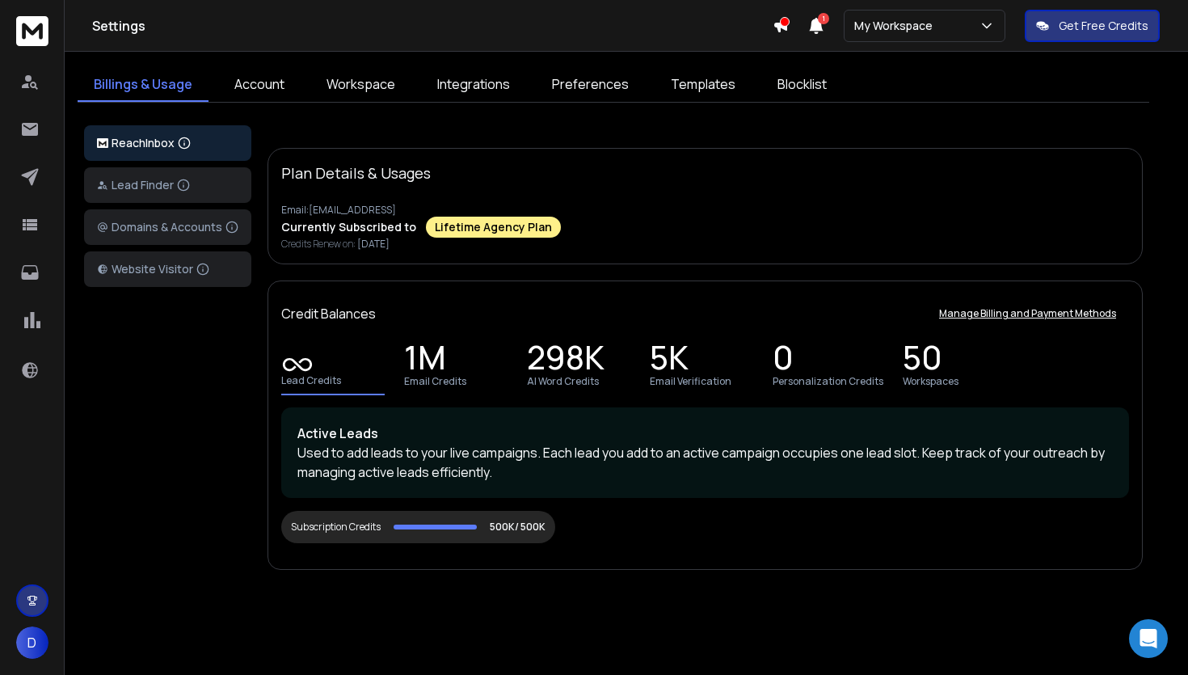
click at [423, 389] on button "1M Email Credits" at bounding box center [455, 371] width 103 height 45
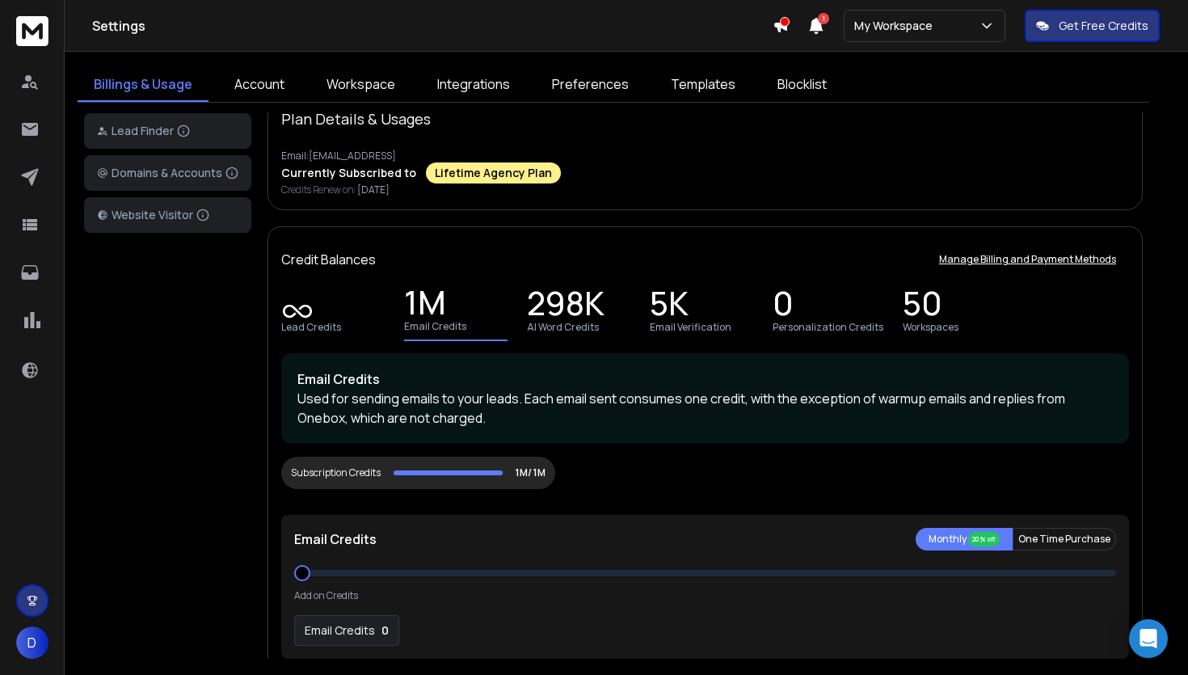
scroll to position [81, 0]
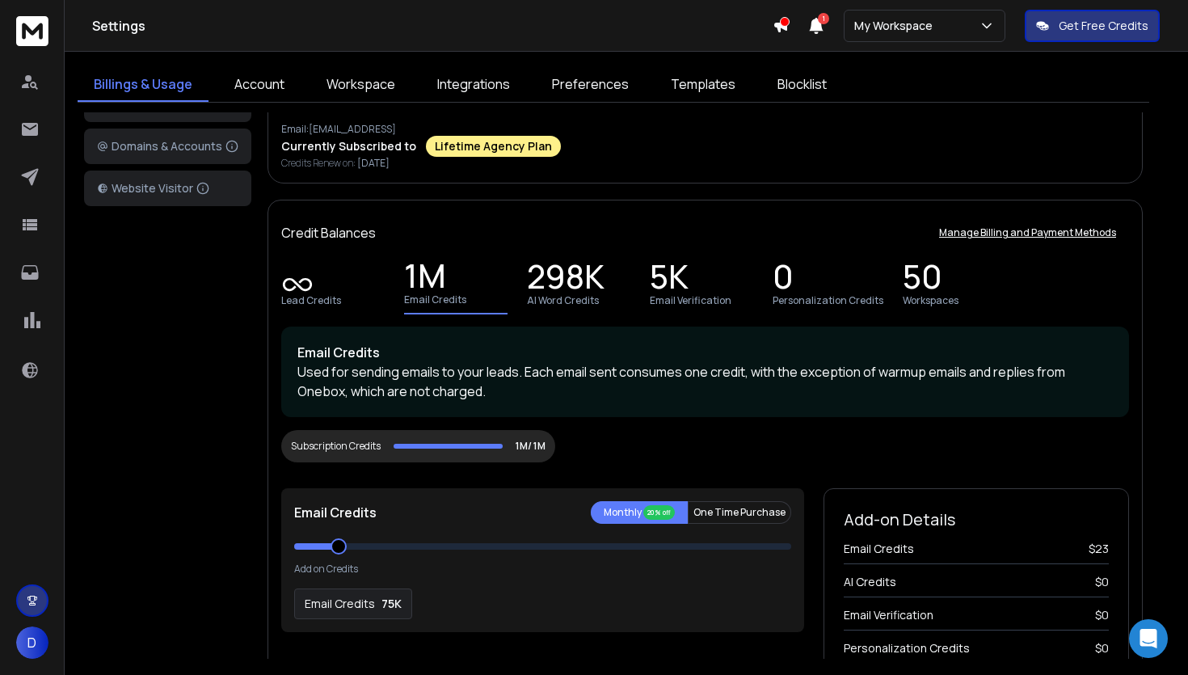
click at [347, 550] on span at bounding box center [339, 546] width 16 height 16
click at [366, 546] on span at bounding box center [374, 546] width 16 height 16
click at [547, 551] on span at bounding box center [555, 546] width 16 height 16
click at [566, 551] on div "Add on Credits Email Credits 525K" at bounding box center [542, 576] width 497 height 86
click at [570, 552] on div "Add on Credits Email Credits 525K" at bounding box center [542, 576] width 497 height 86
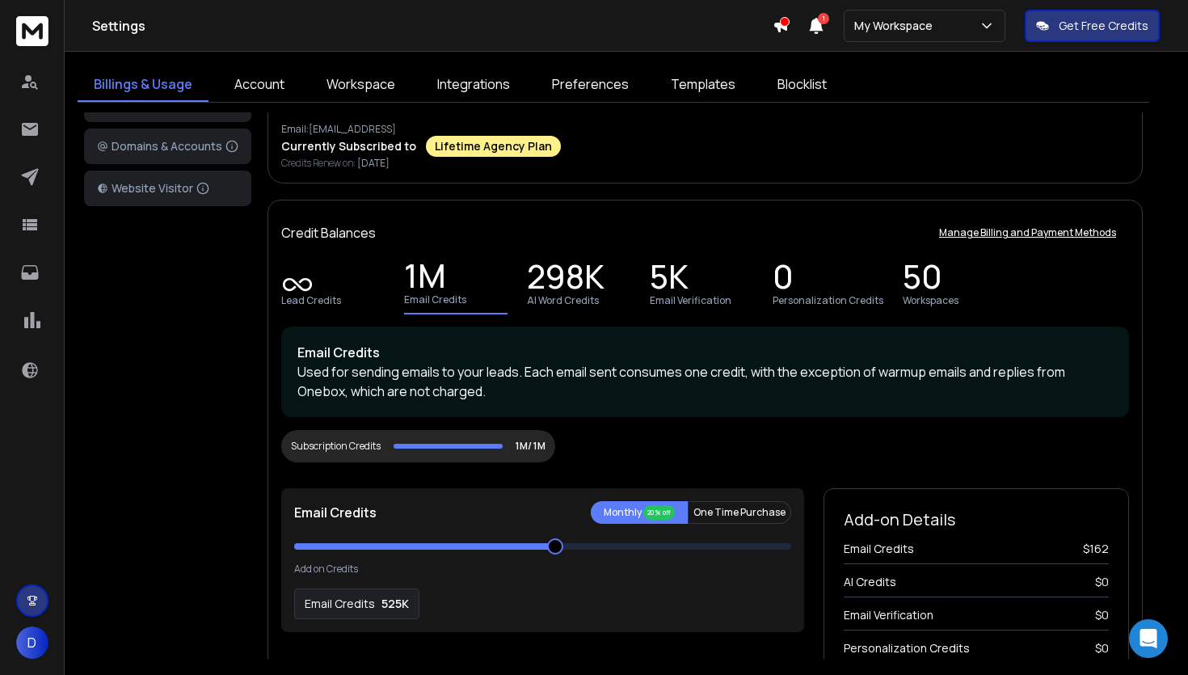
click at [562, 546] on span at bounding box center [555, 546] width 16 height 16
click at [558, 546] on span at bounding box center [555, 546] width 16 height 16
click at [556, 546] on span at bounding box center [555, 546] width 16 height 16
click at [583, 546] on span at bounding box center [591, 546] width 16 height 16
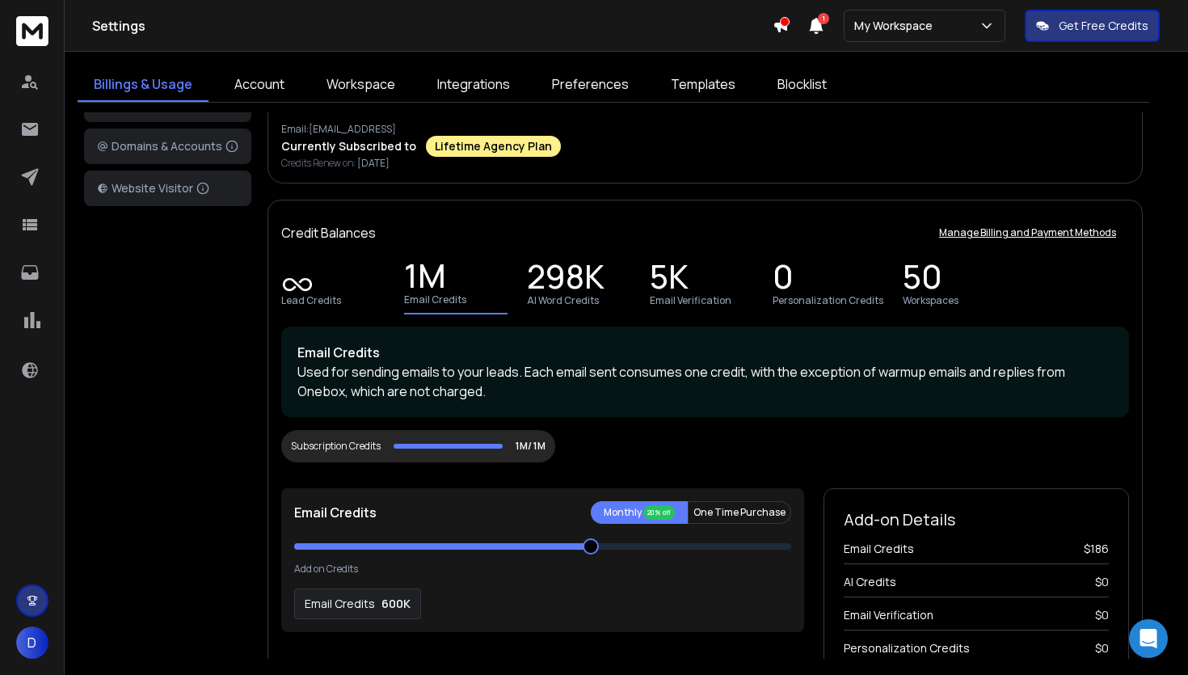
click at [583, 548] on span at bounding box center [591, 546] width 16 height 16
click at [563, 549] on span at bounding box center [555, 546] width 16 height 16
click at [583, 548] on span at bounding box center [591, 546] width 16 height 16
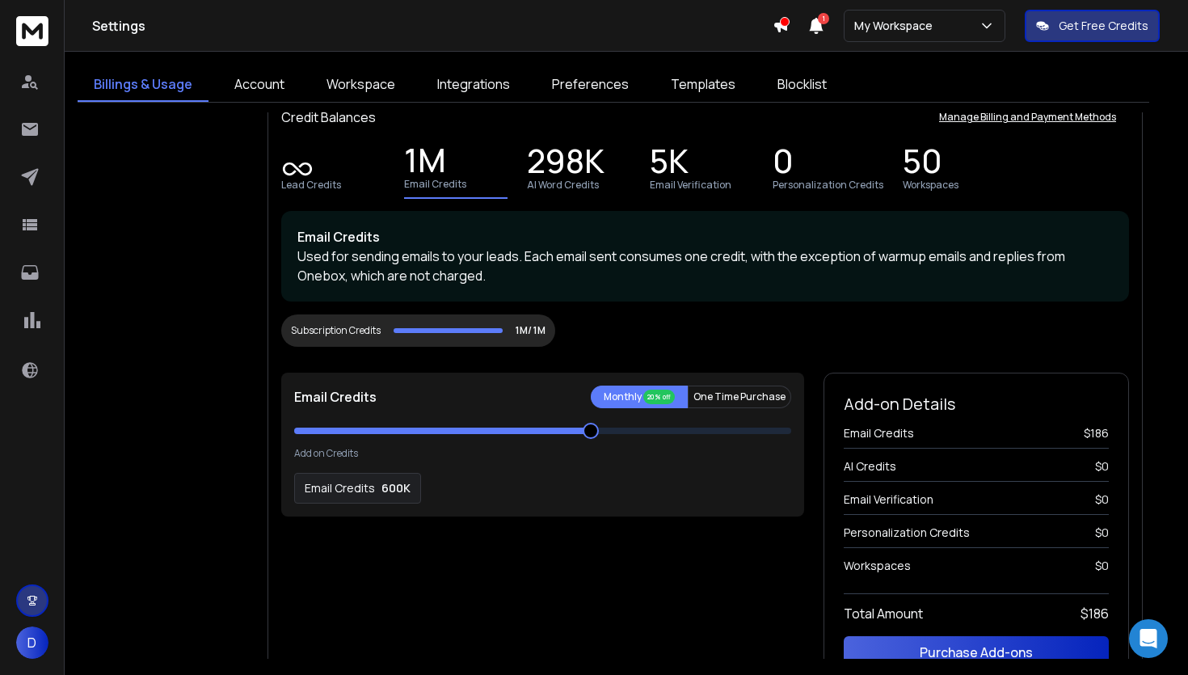
scroll to position [197, 0]
click at [552, 429] on span at bounding box center [555, 430] width 16 height 16
click at [524, 430] on span at bounding box center [519, 430] width 16 height 16
click at [511, 431] on span at bounding box center [519, 430] width 16 height 16
click at [547, 426] on span at bounding box center [555, 430] width 16 height 16
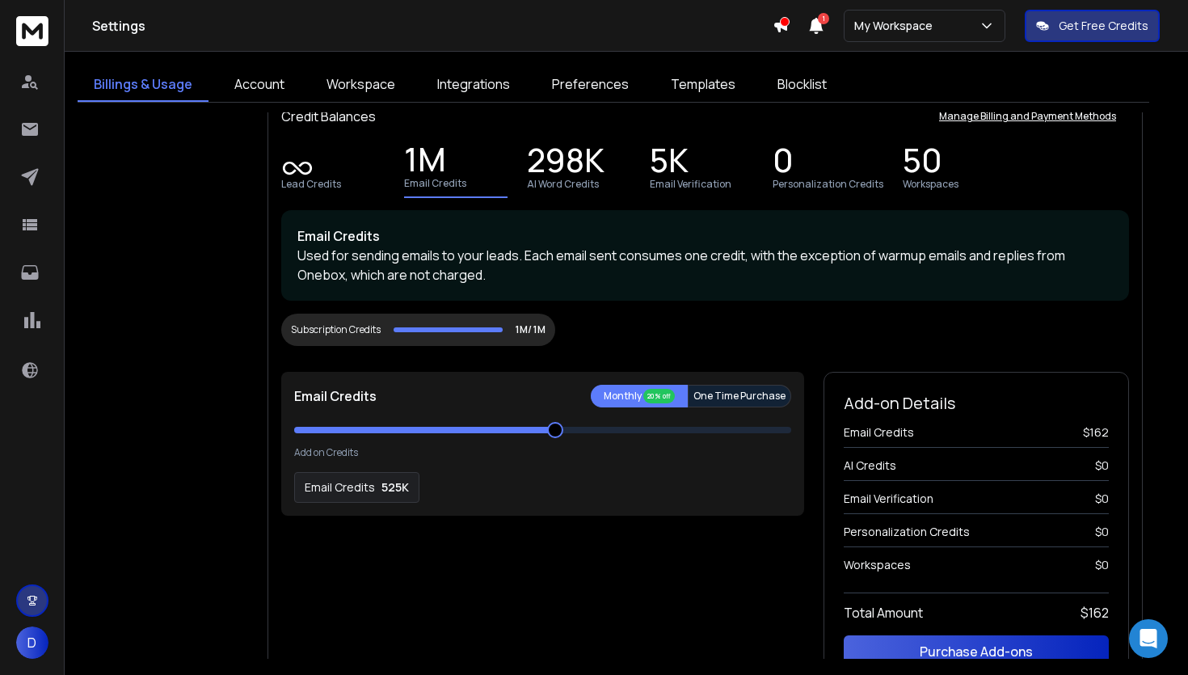
click at [707, 393] on button "One Time Purchase" at bounding box center [739, 396] width 103 height 23
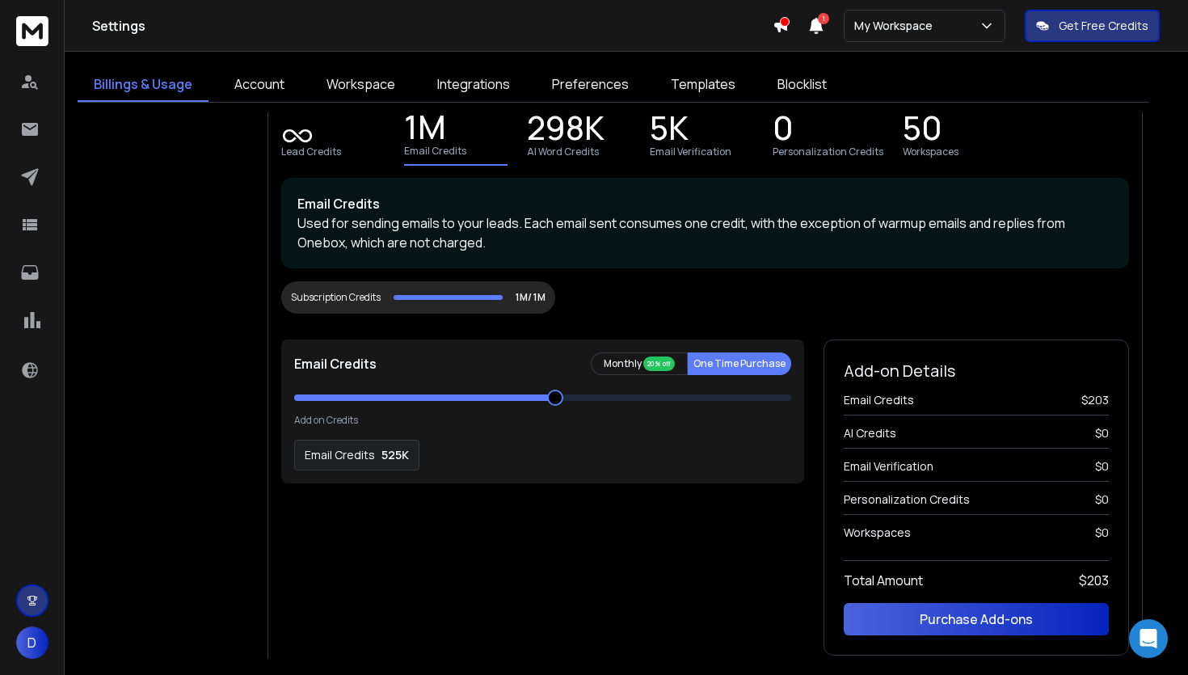
scroll to position [236, 0]
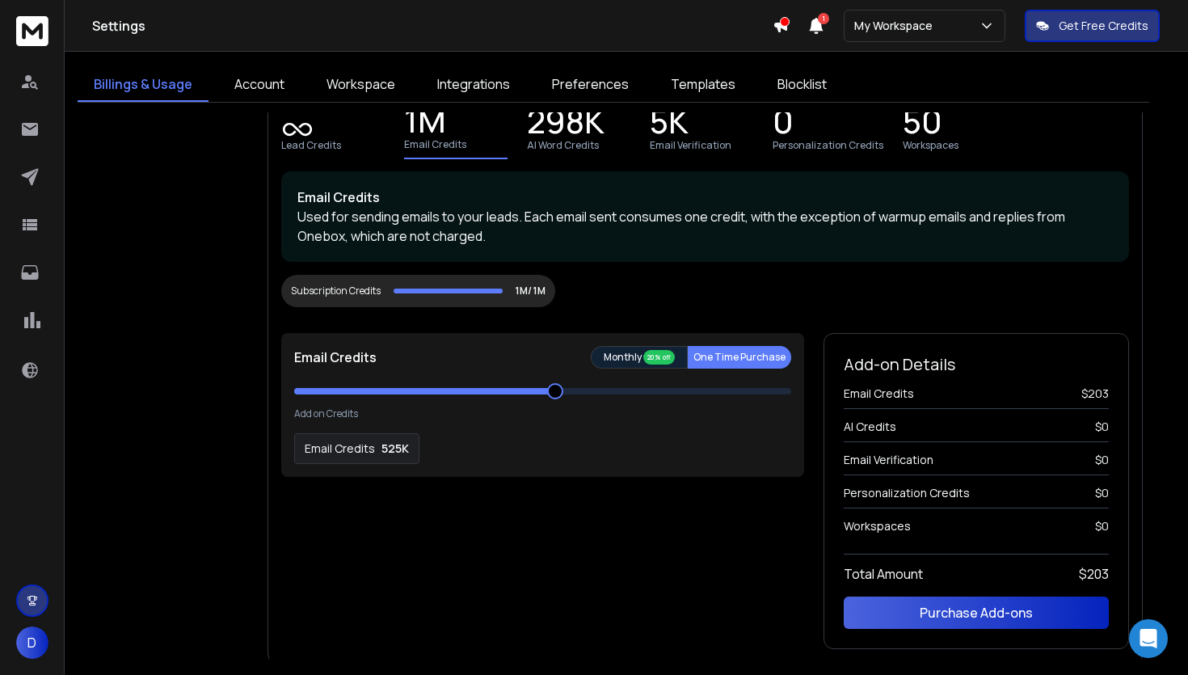
click at [642, 364] on button "Monthly 20% off" at bounding box center [639, 357] width 97 height 23
click at [732, 359] on button "One Time Purchase" at bounding box center [739, 357] width 103 height 23
click at [654, 356] on div "20% off" at bounding box center [659, 357] width 32 height 15
click at [730, 356] on button "One Time Purchase" at bounding box center [739, 357] width 103 height 23
click at [657, 358] on div "20% off" at bounding box center [659, 357] width 32 height 15
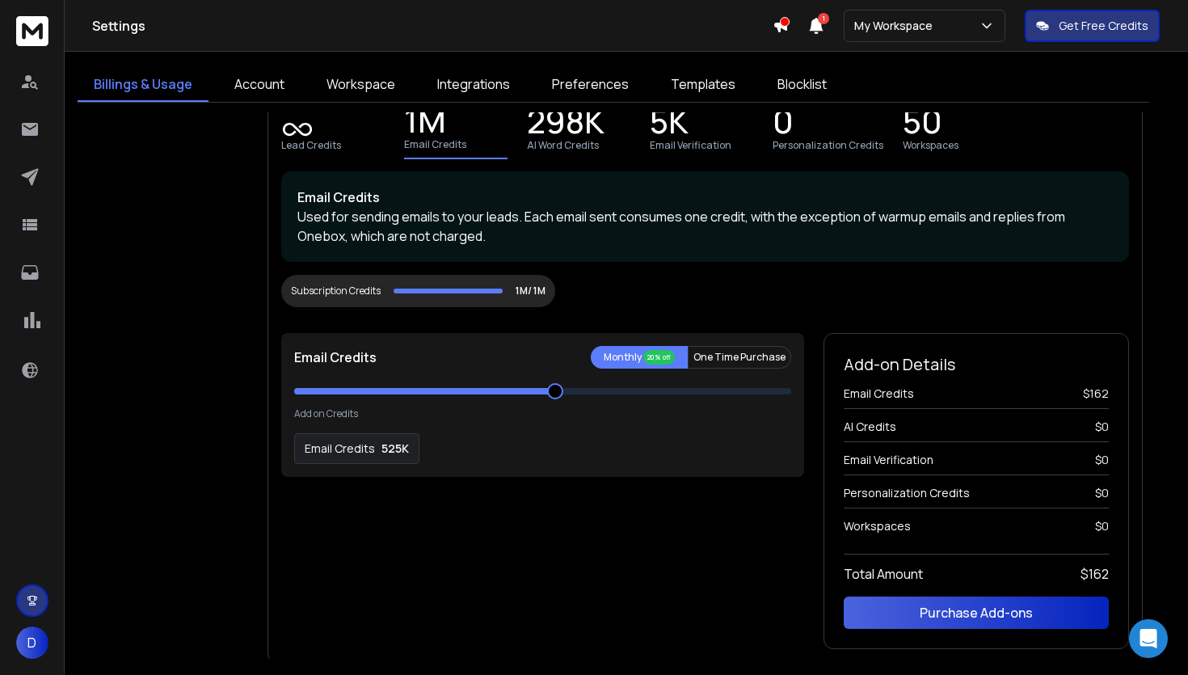
click at [963, 616] on button "Purchase Add-ons" at bounding box center [976, 612] width 265 height 32
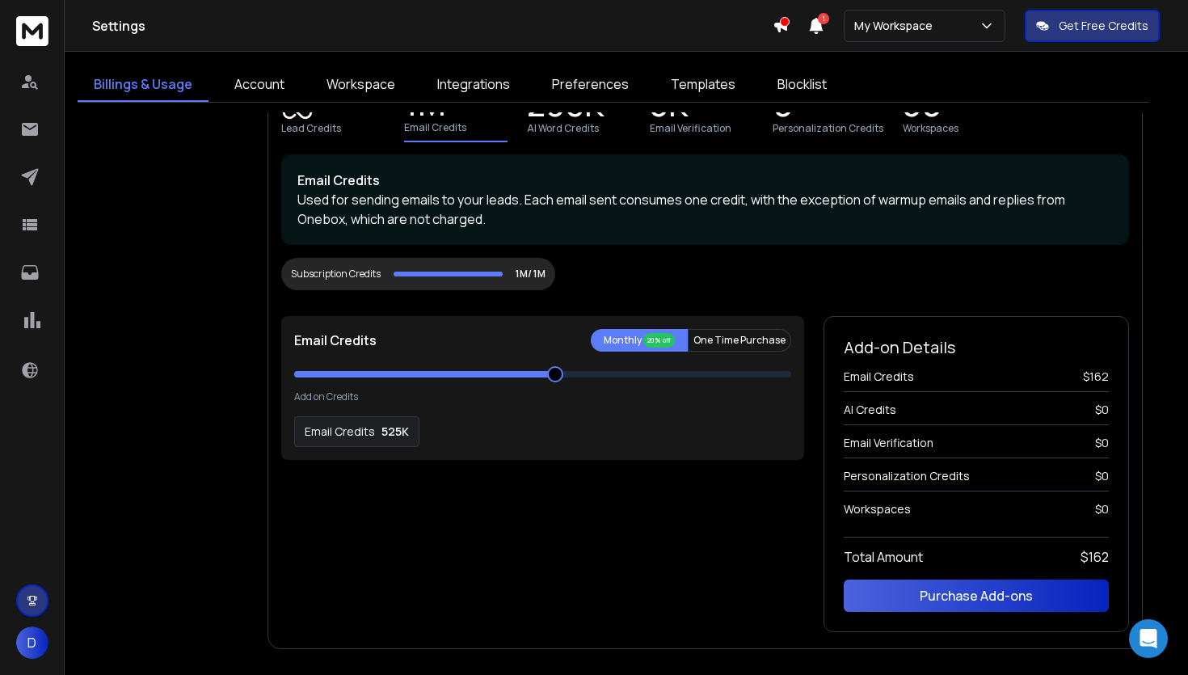
click at [927, 582] on button "Purchase Add-ons" at bounding box center [976, 595] width 265 height 32
click at [939, 600] on button "Purchase Add-ons" at bounding box center [976, 595] width 265 height 32
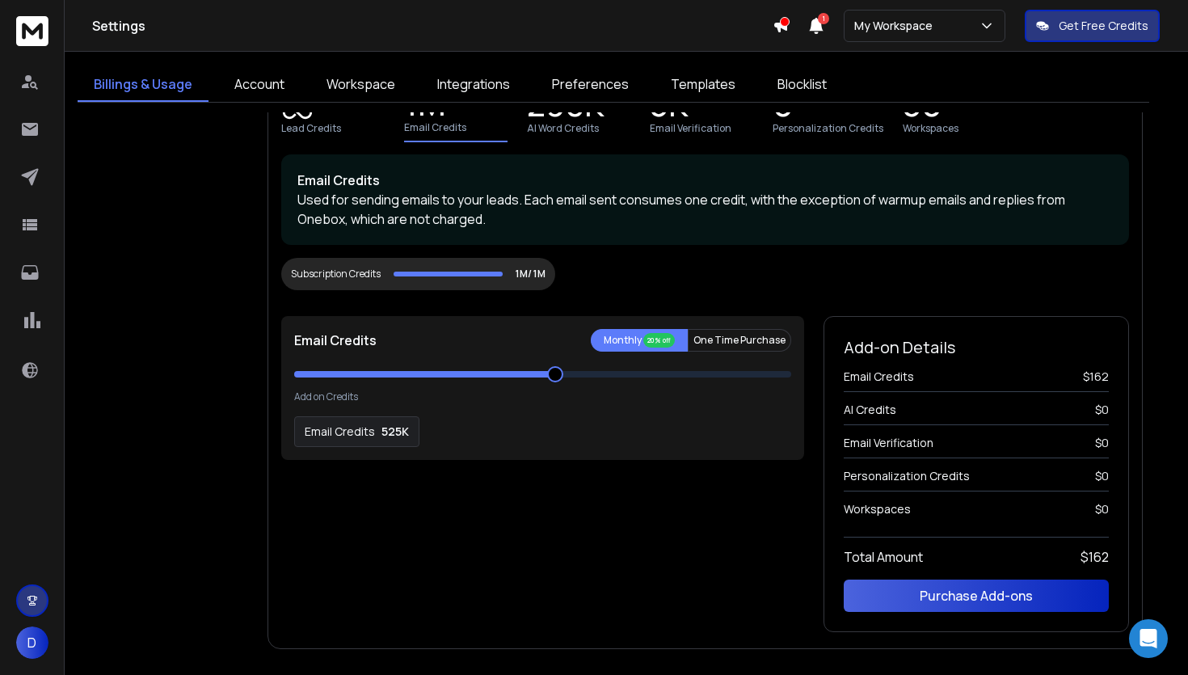
click at [939, 600] on button "Purchase Add-ons" at bounding box center [976, 595] width 265 height 32
click at [992, 605] on button "Purchase Add-ons" at bounding box center [976, 595] width 265 height 32
click at [743, 343] on button "One Time Purchase" at bounding box center [739, 340] width 103 height 23
click at [967, 599] on button "Purchase Add-ons" at bounding box center [976, 595] width 265 height 32
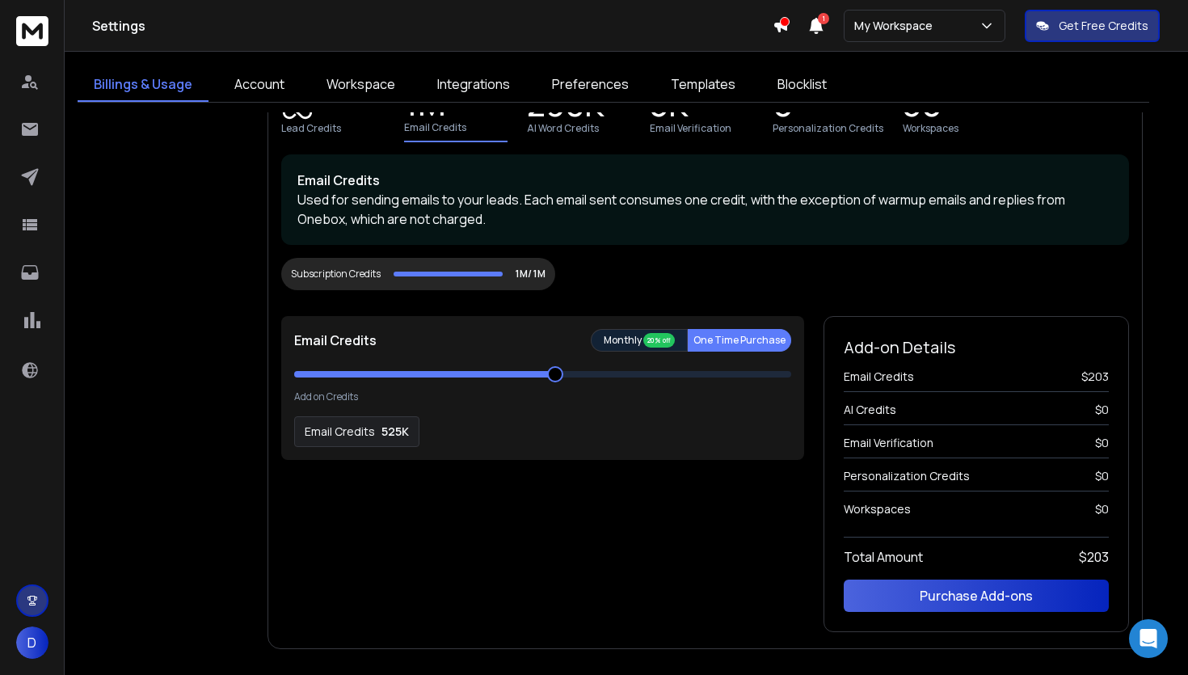
click at [630, 348] on button "Monthly 20% off" at bounding box center [639, 340] width 97 height 23
click at [751, 342] on button "One Time Purchase" at bounding box center [739, 340] width 103 height 23
click at [658, 337] on div "20% off" at bounding box center [659, 340] width 32 height 15
click at [736, 338] on button "One Time Purchase" at bounding box center [739, 340] width 103 height 23
click at [655, 338] on div "20% off" at bounding box center [659, 340] width 32 height 15
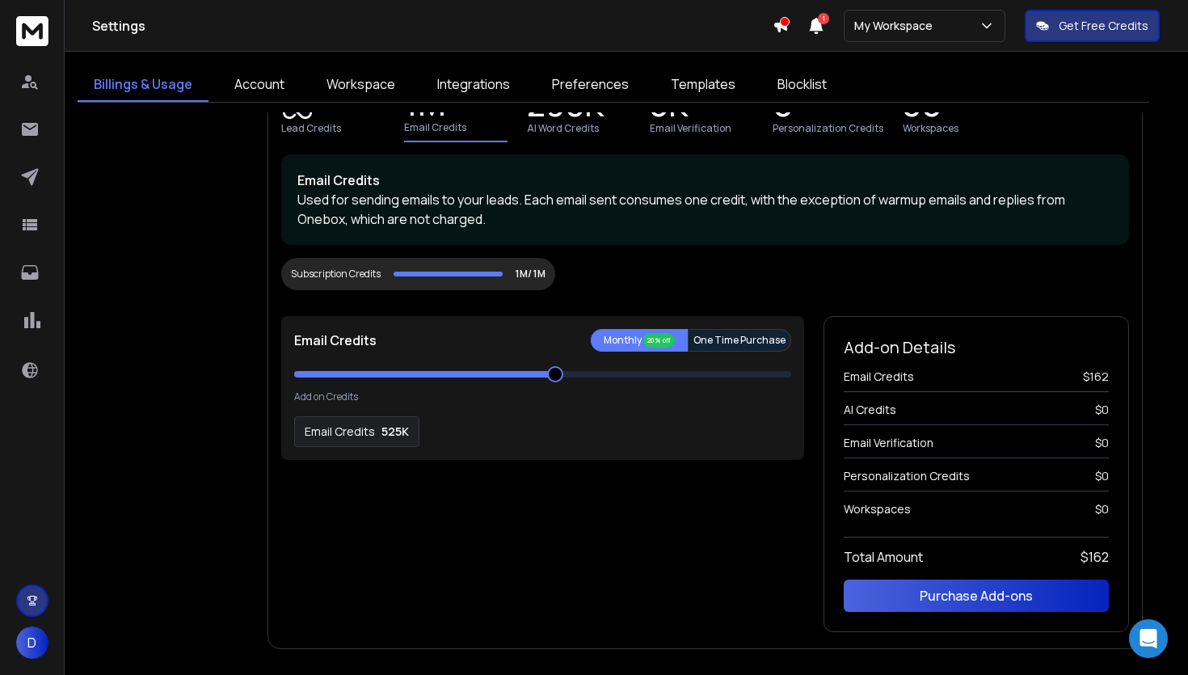
click at [727, 343] on button "One Time Purchase" at bounding box center [739, 340] width 103 height 23
click at [668, 340] on div "20% off" at bounding box center [659, 340] width 32 height 15
click at [733, 348] on button "One Time Purchase" at bounding box center [739, 340] width 103 height 23
click at [654, 341] on div "20% off" at bounding box center [659, 340] width 32 height 15
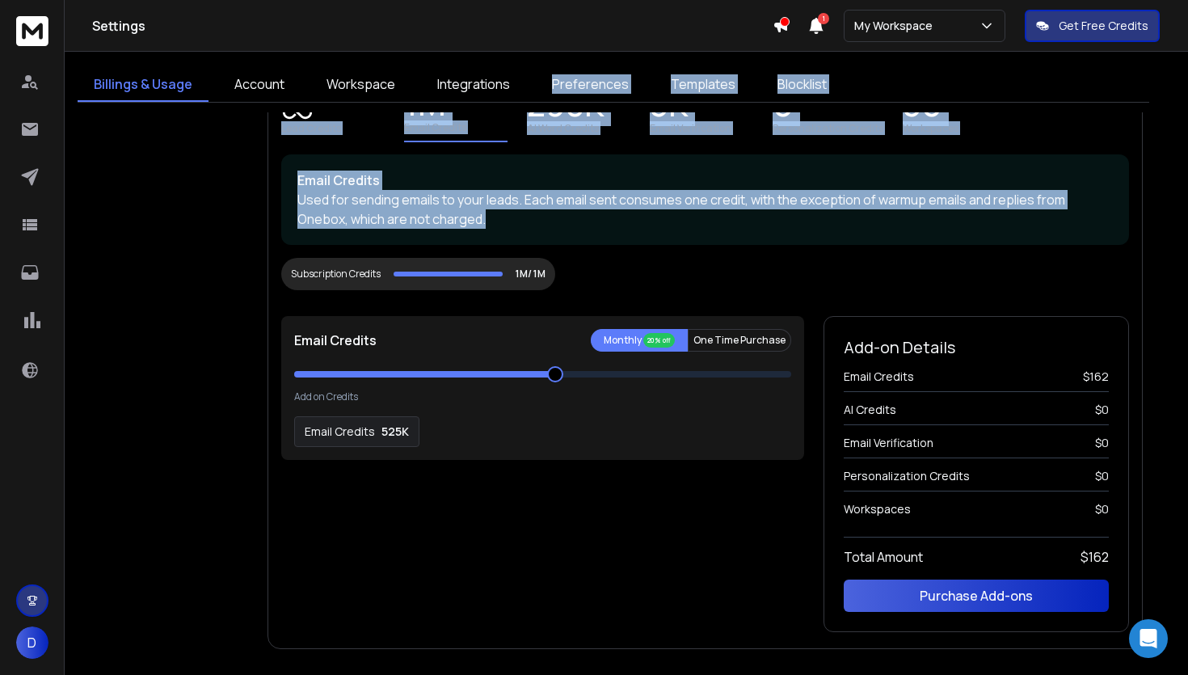
scroll to position [0, 0]
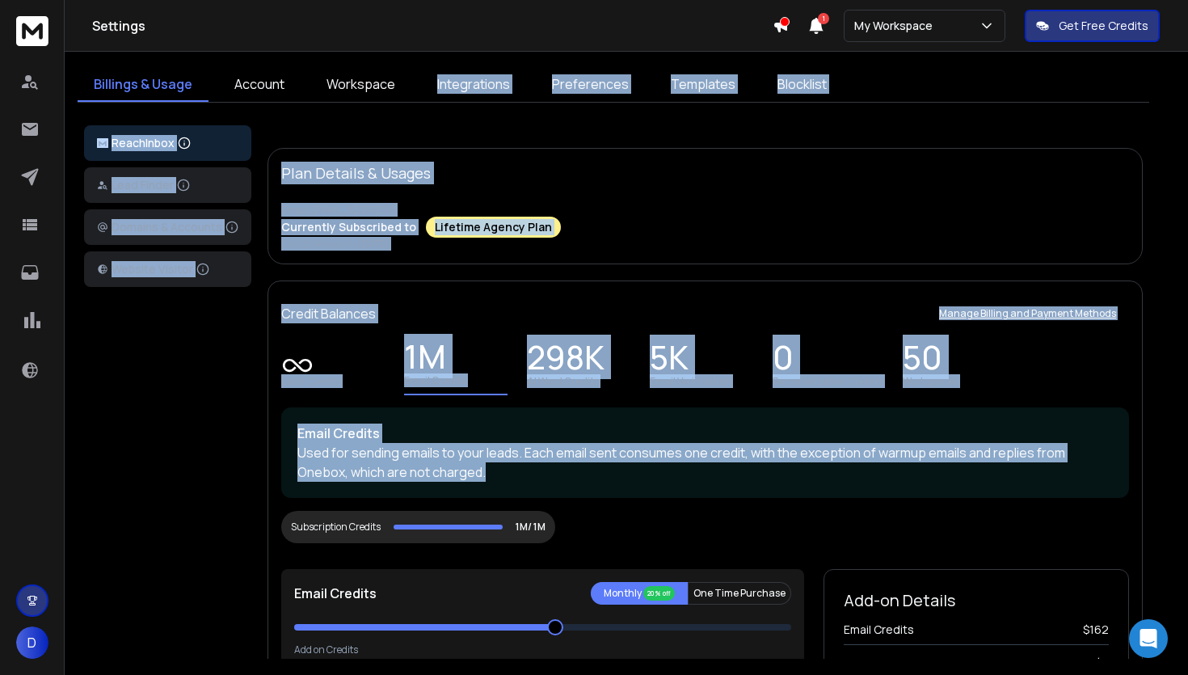
drag, startPoint x: 647, startPoint y: 288, endPoint x: 436, endPoint y: -57, distance: 404.9
click at [436, 0] on html "ReferralStack Unlock AI-powered affiliate growth Lifetime Deals available! Clai…" at bounding box center [594, 337] width 1188 height 675
click at [584, 171] on div "Plan Details & Usages" at bounding box center [705, 183] width 848 height 42
